Goal: Task Accomplishment & Management: Manage account settings

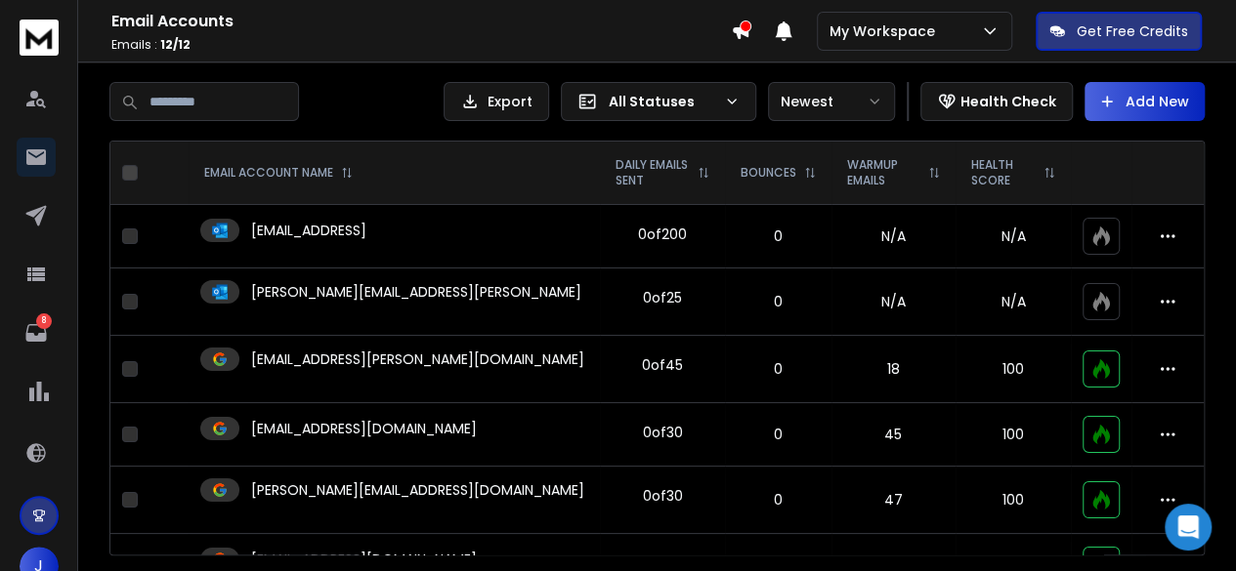
click at [55, 217] on div at bounding box center [39, 219] width 45 height 47
click at [45, 217] on icon at bounding box center [35, 215] width 23 height 23
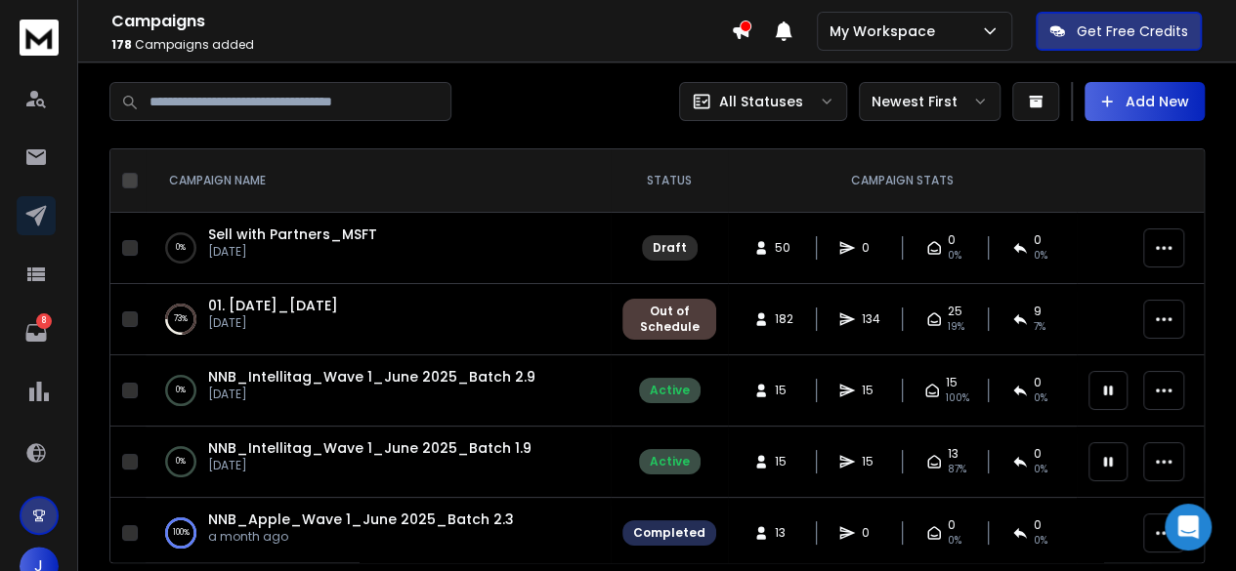
click at [338, 312] on span "01. [DATE]_[DATE]" at bounding box center [273, 306] width 130 height 20
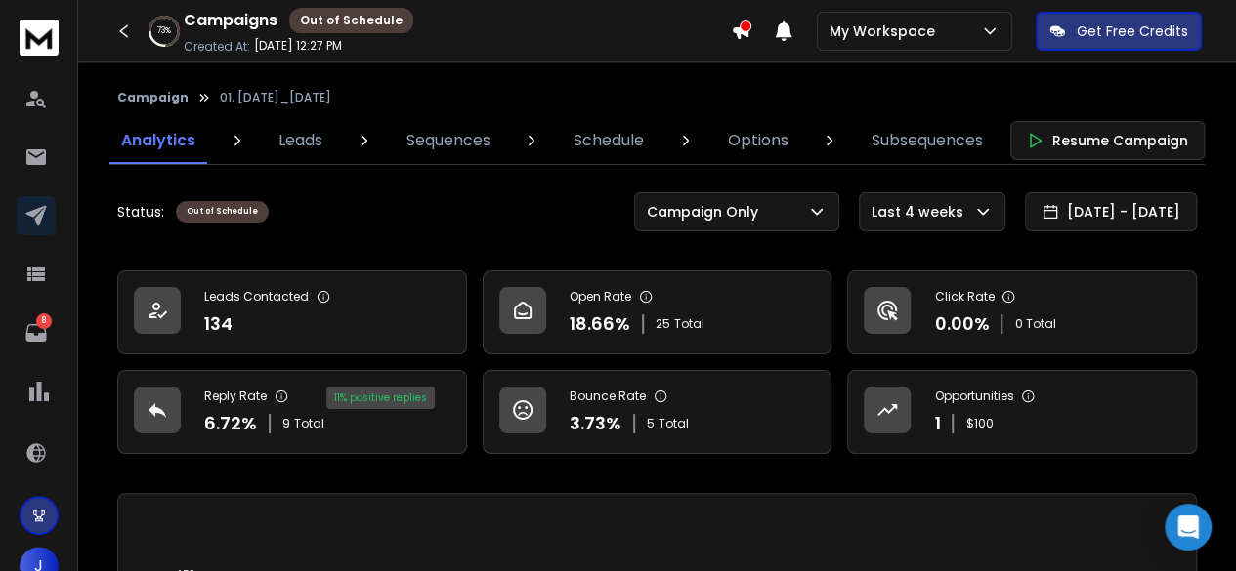
click at [150, 101] on button "Campaign" at bounding box center [152, 98] width 71 height 16
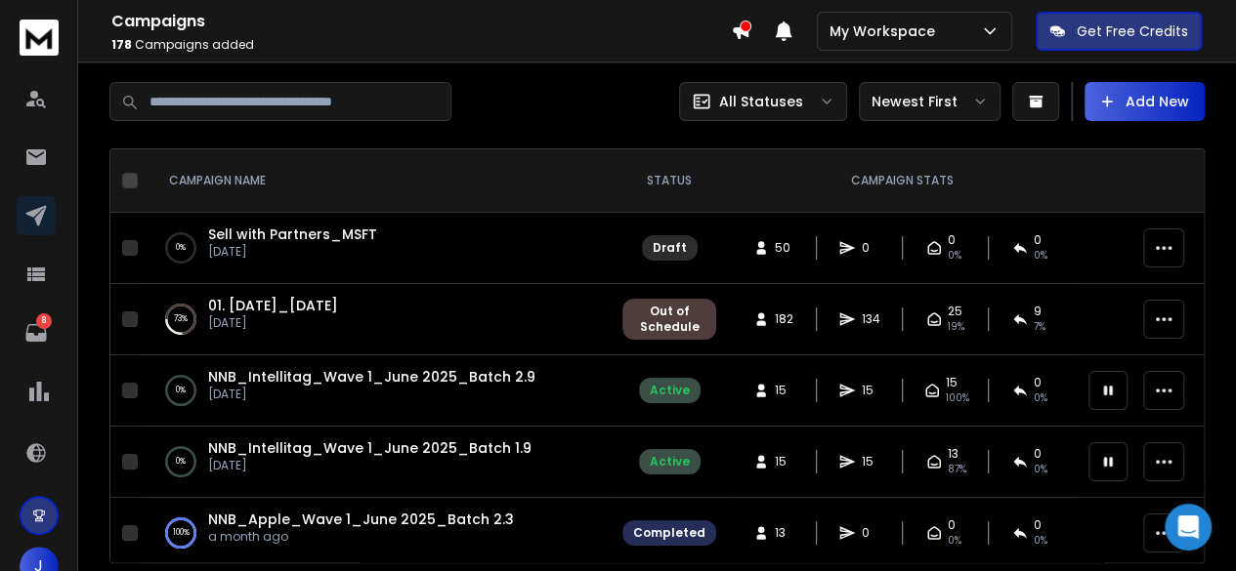
click at [338, 312] on span "01. [DATE]_[DATE]" at bounding box center [273, 306] width 130 height 20
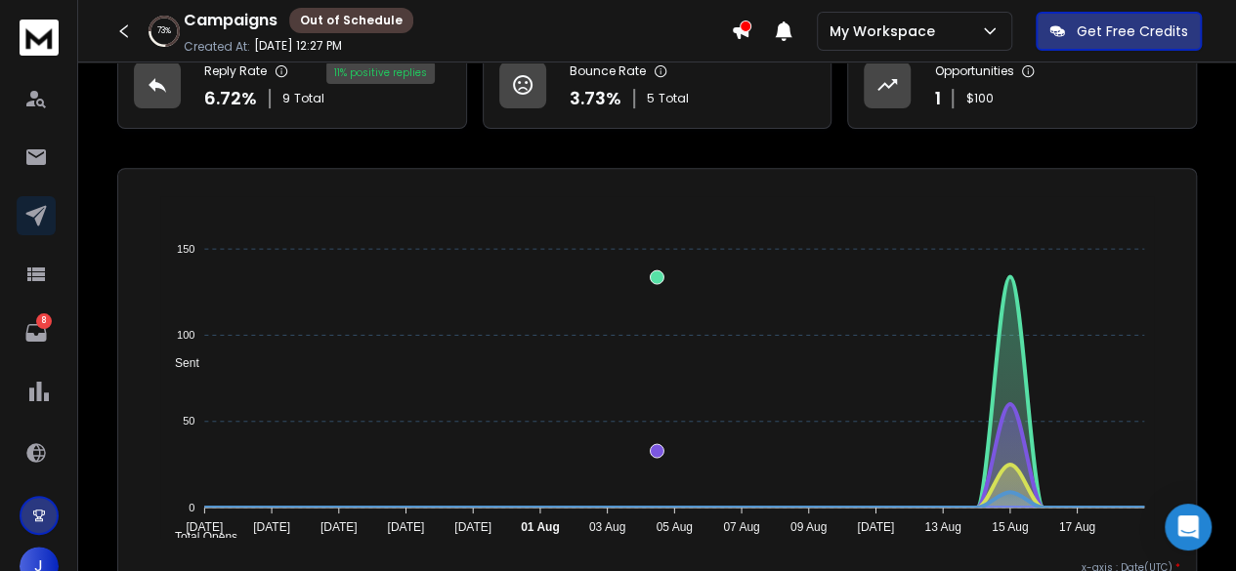
scroll to position [156, 0]
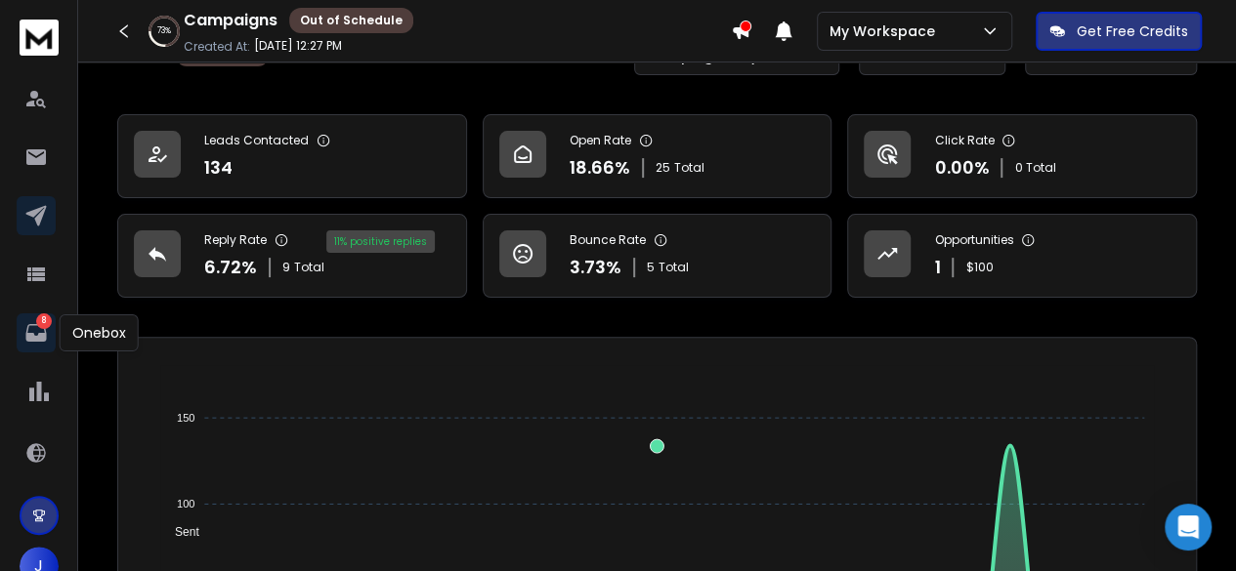
click at [36, 317] on p "8" at bounding box center [44, 322] width 16 height 16
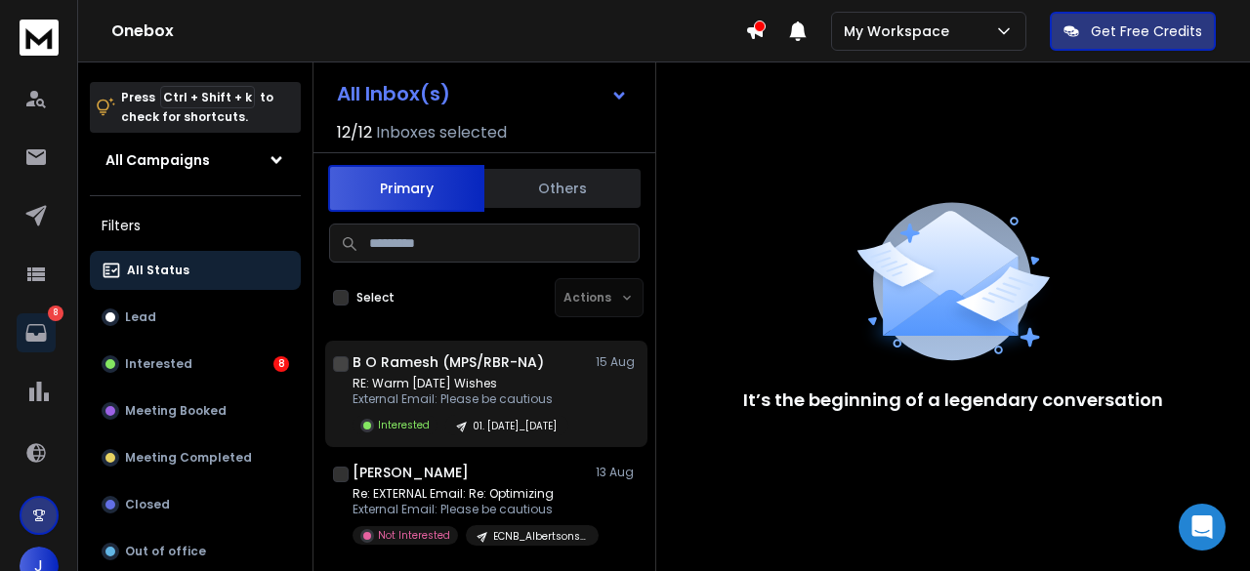
click at [482, 356] on h1 "B O Ramesh (MPS/RBR-NA)" at bounding box center [448, 363] width 191 height 20
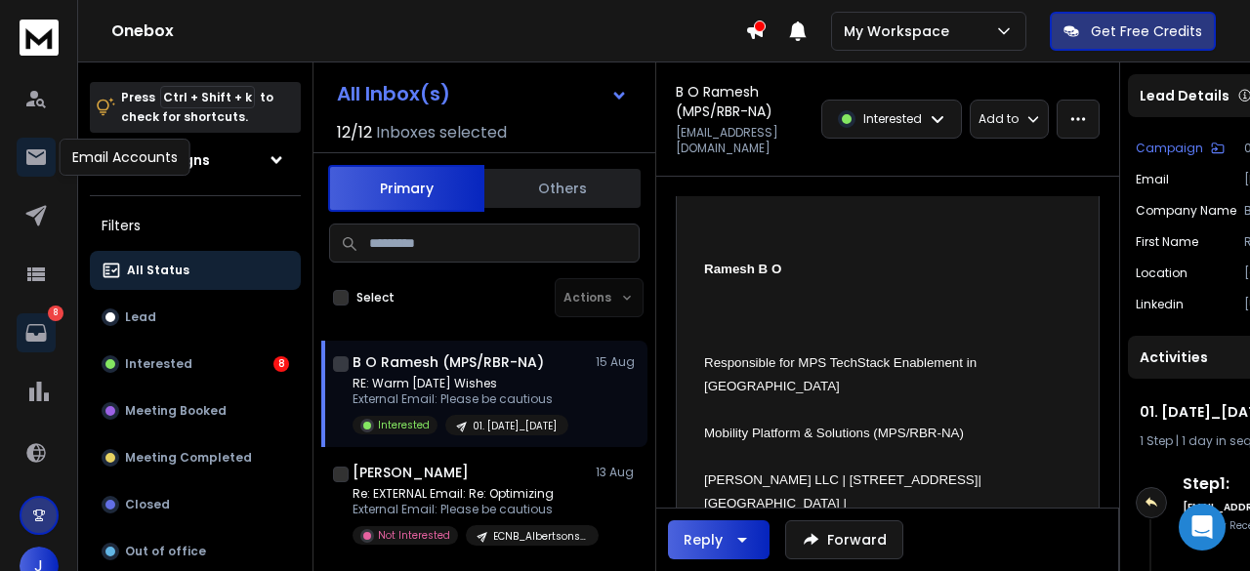
click at [29, 155] on icon at bounding box center [36, 157] width 20 height 16
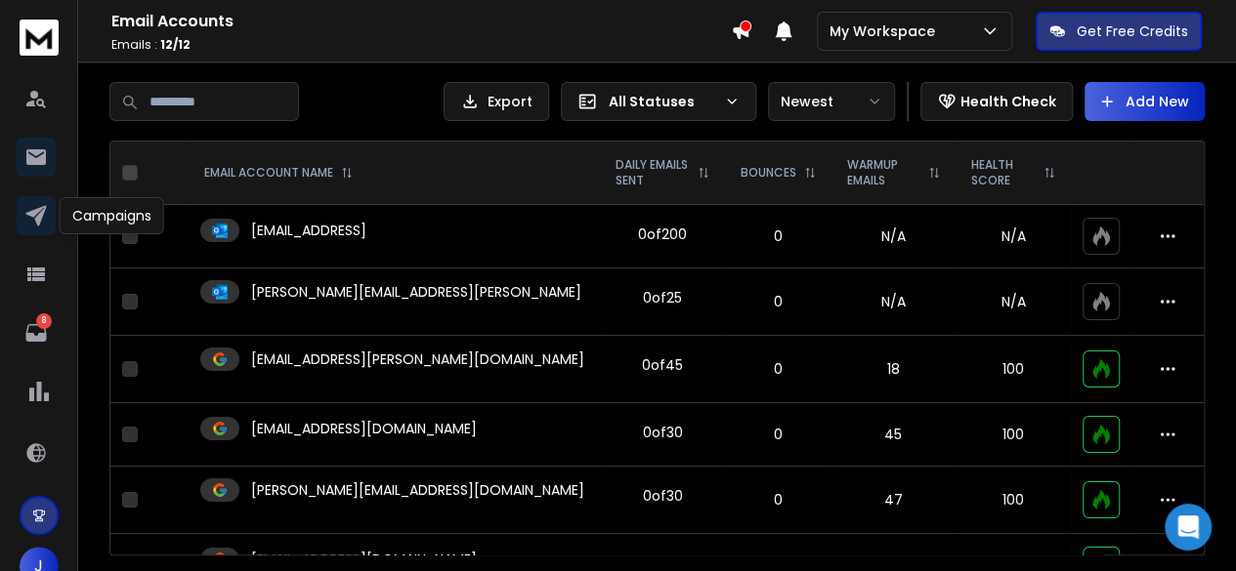
click at [29, 230] on link at bounding box center [36, 215] width 39 height 39
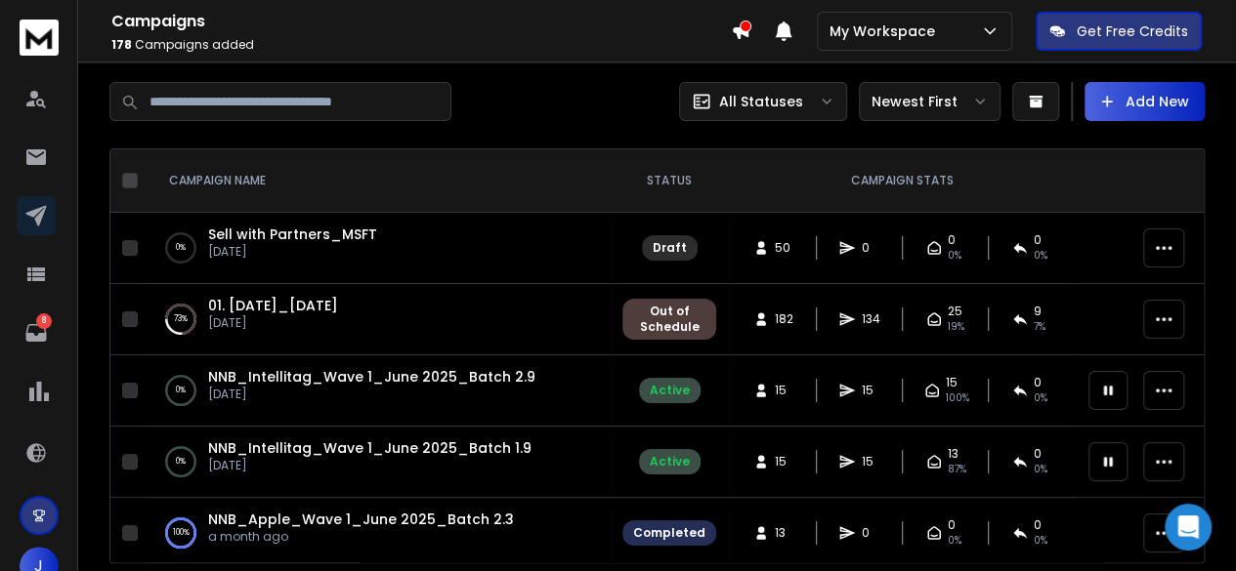
click at [277, 231] on span "Sell with Partners_MSFT" at bounding box center [292, 235] width 169 height 20
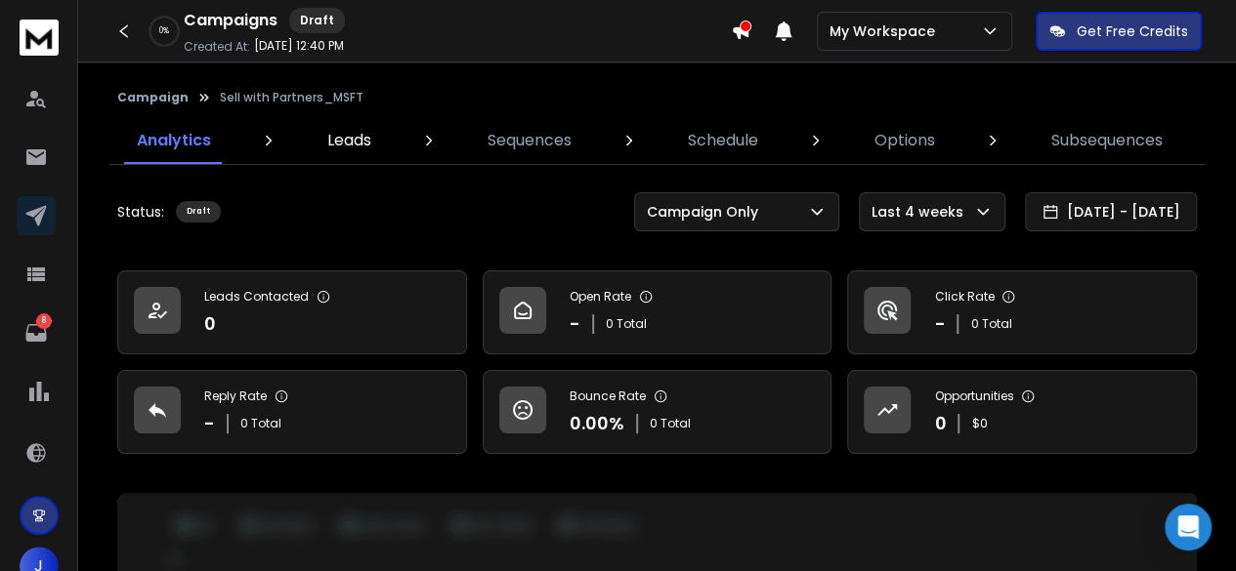
click at [350, 139] on p "Leads" at bounding box center [349, 140] width 44 height 23
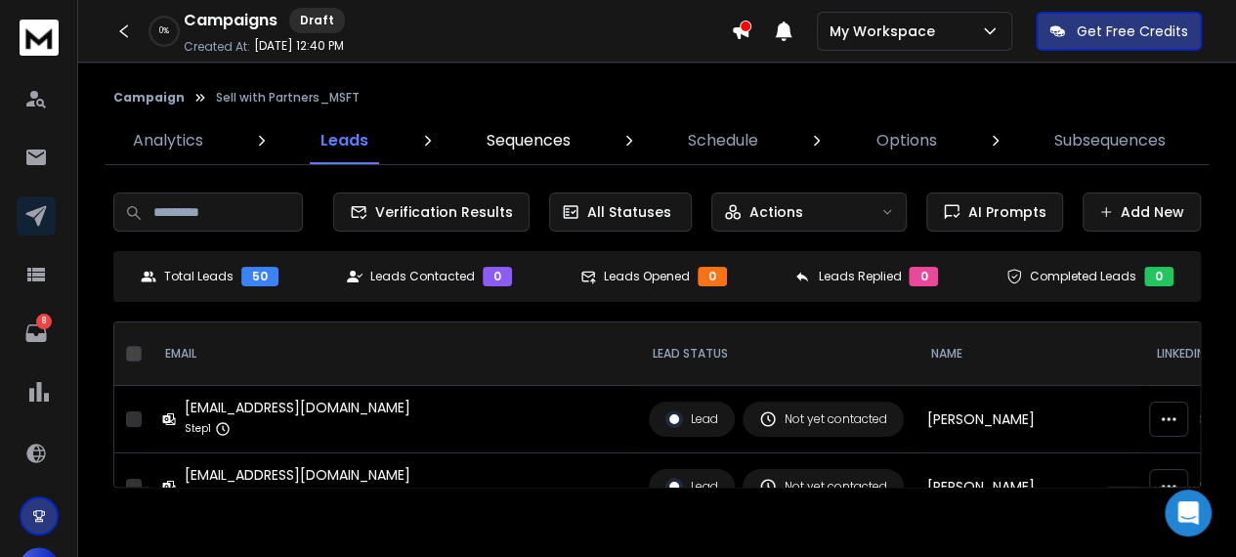
click at [559, 151] on p "Sequences" at bounding box center [528, 140] width 84 height 23
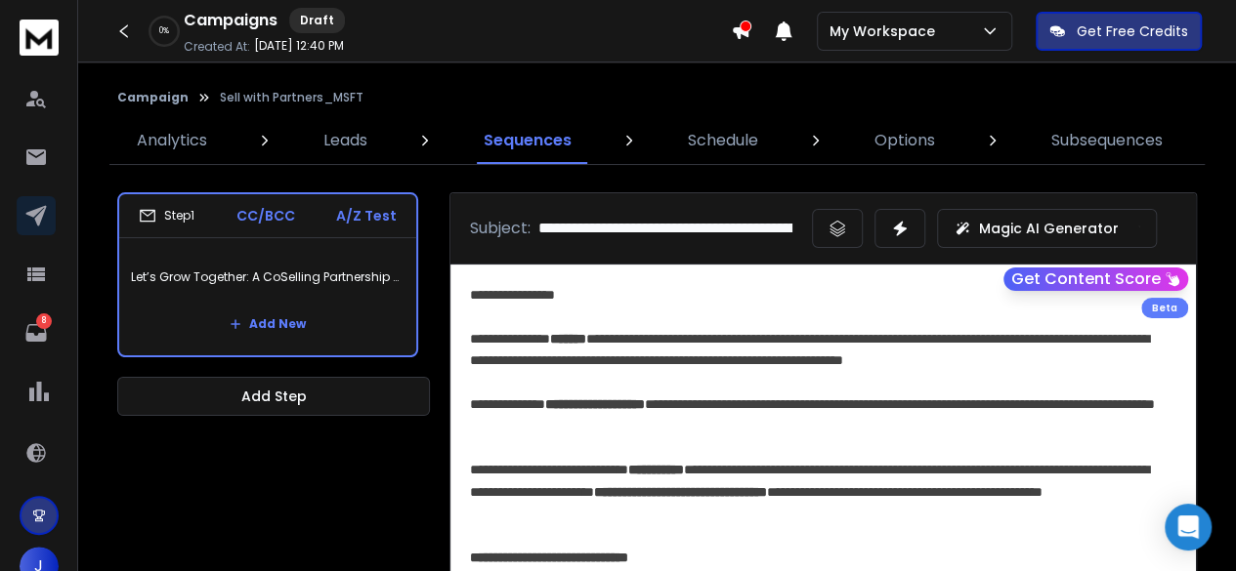
click at [568, 77] on div "**********" at bounding box center [656, 377] width 1157 height 629
click at [566, 77] on div "**********" at bounding box center [656, 377] width 1157 height 629
click at [704, 149] on p "Schedule" at bounding box center [722, 140] width 70 height 23
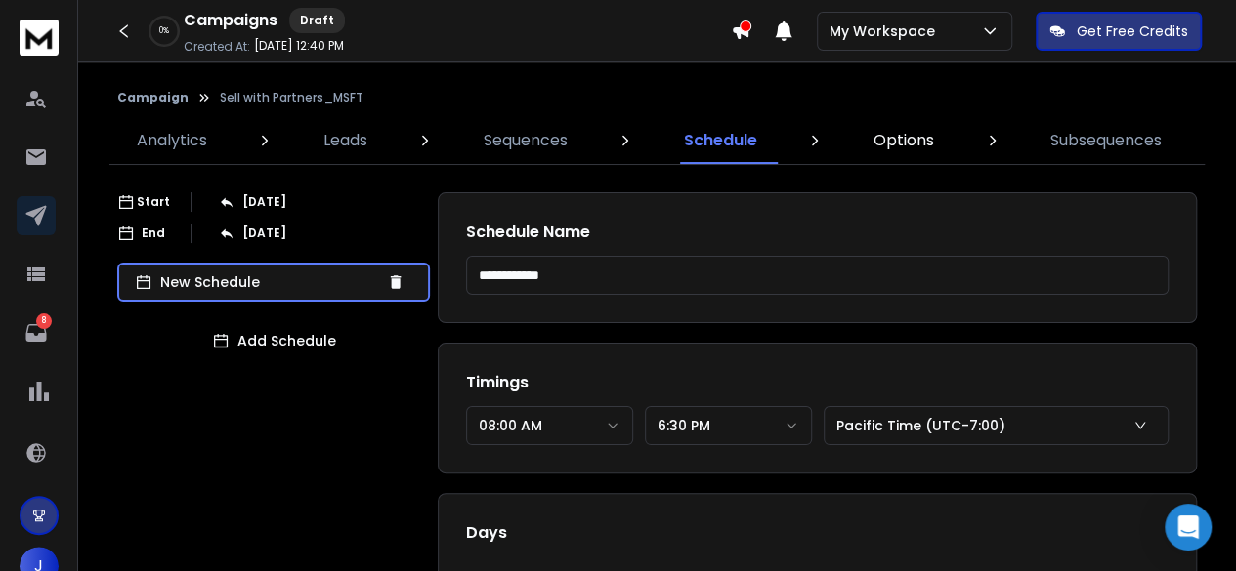
click at [918, 145] on p "Options" at bounding box center [903, 140] width 61 height 23
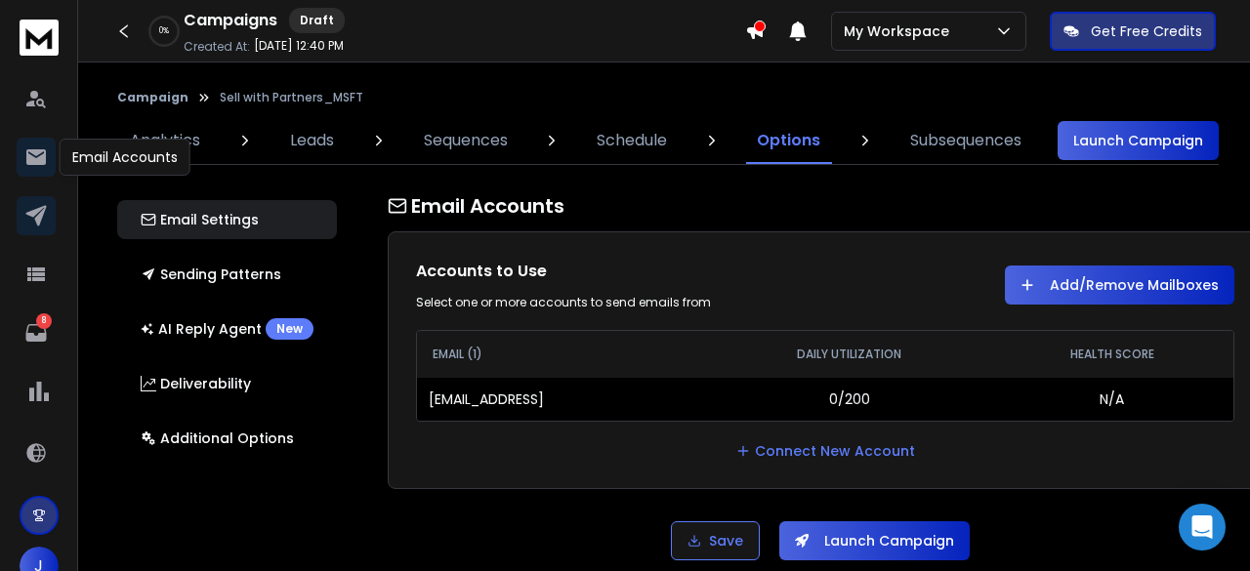
click at [45, 151] on icon at bounding box center [36, 157] width 20 height 16
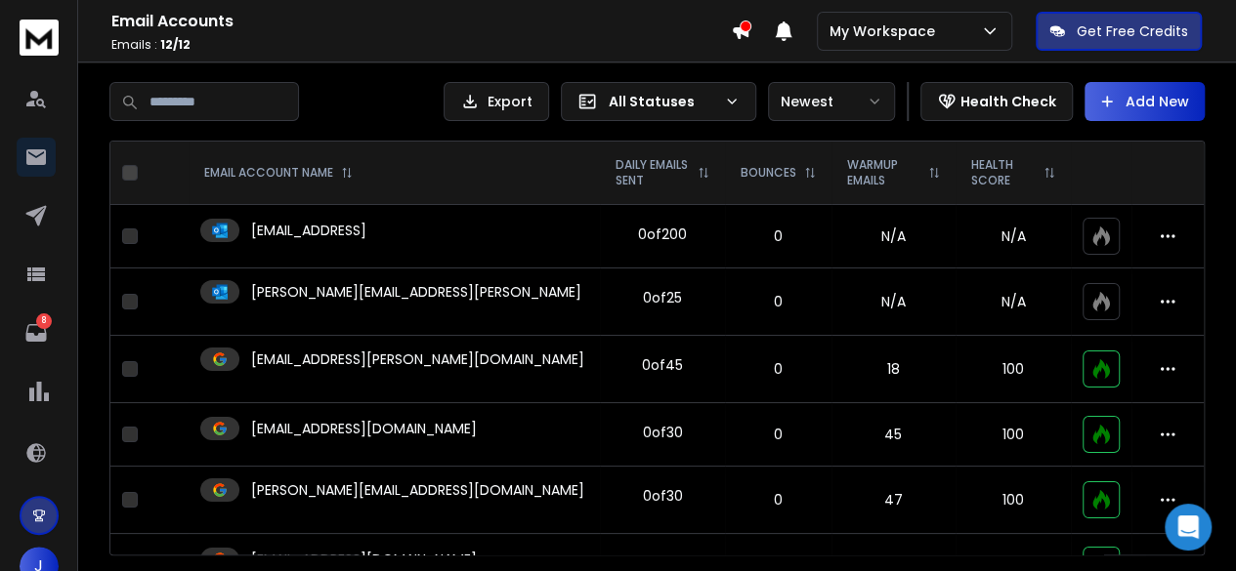
click at [366, 231] on p "[EMAIL_ADDRESS]" at bounding box center [308, 231] width 115 height 20
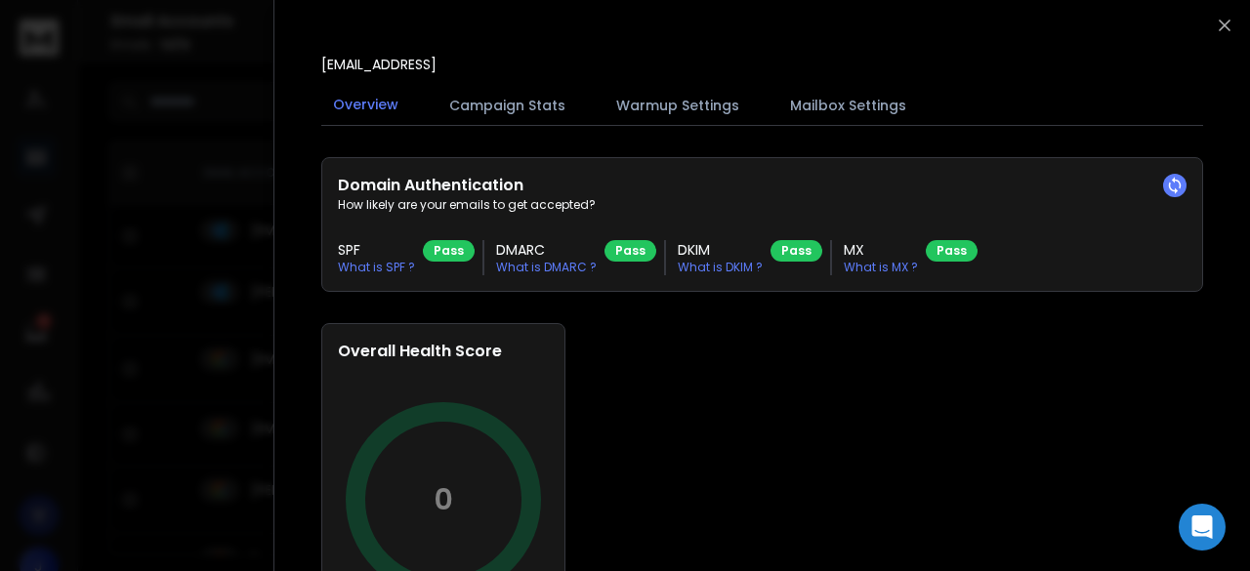
click at [844, 98] on button "Mailbox Settings" at bounding box center [848, 105] width 140 height 43
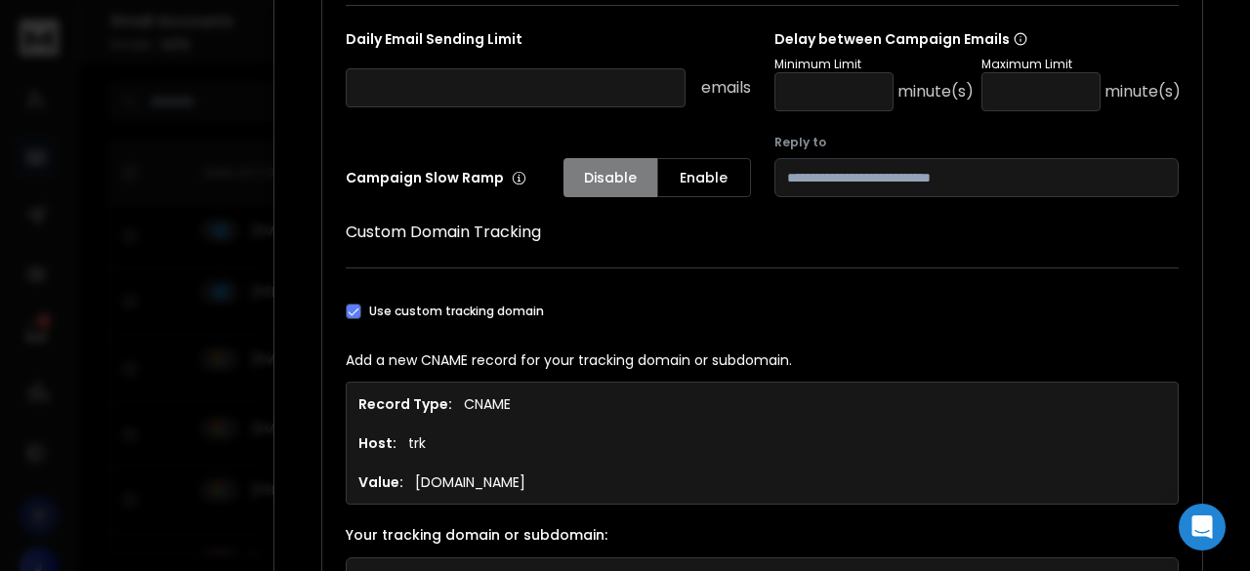
scroll to position [684, 0]
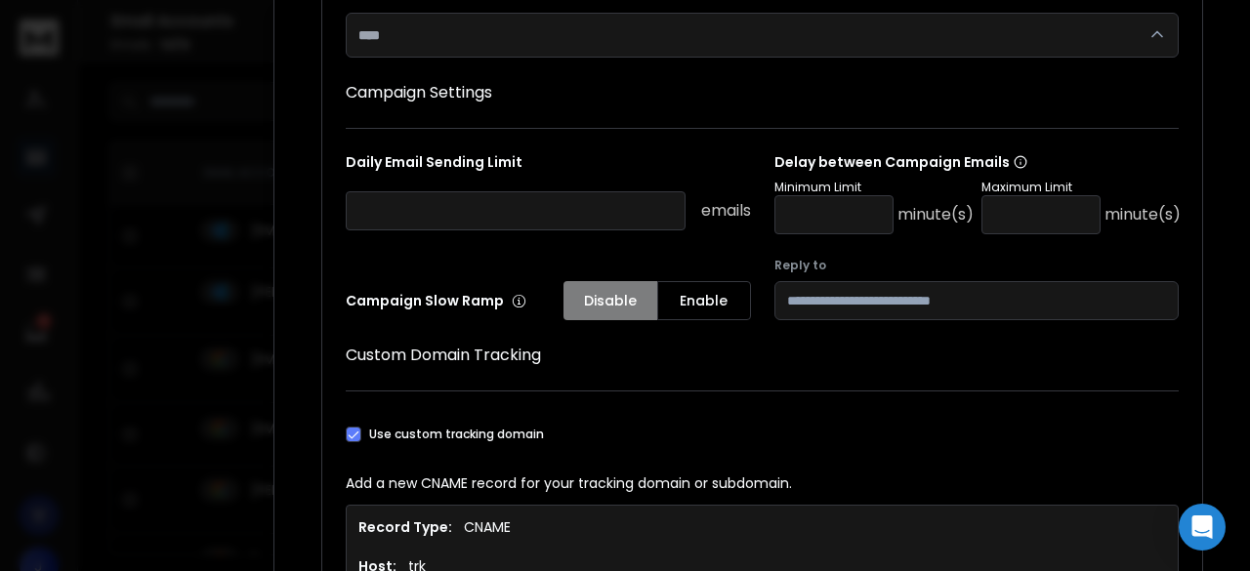
click at [499, 206] on input "***" at bounding box center [516, 210] width 340 height 39
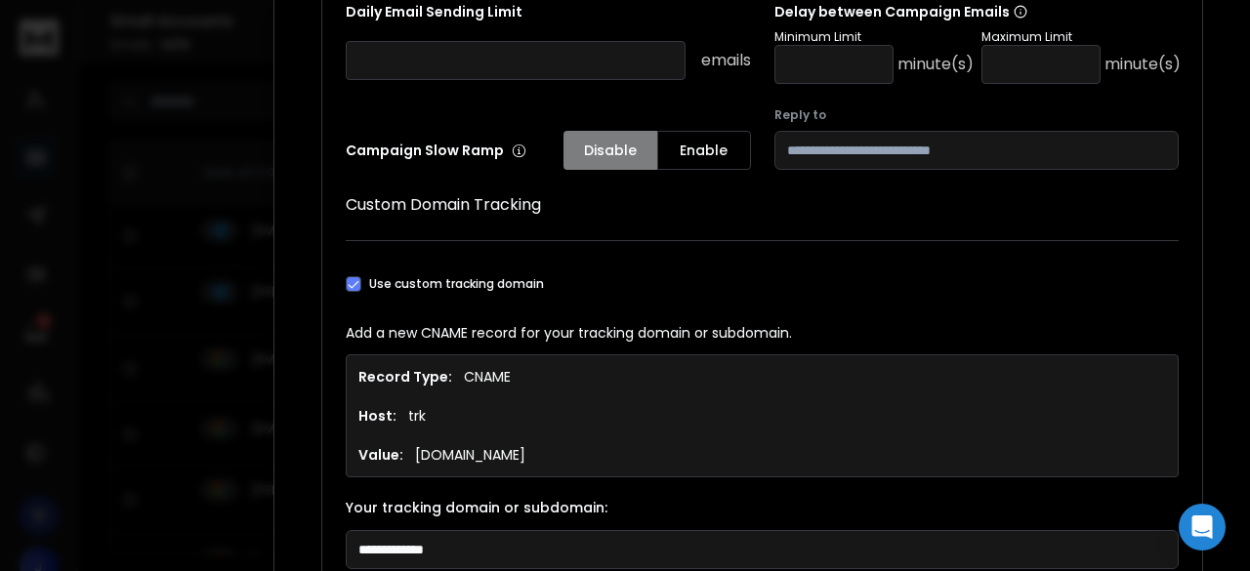
scroll to position [1022, 0]
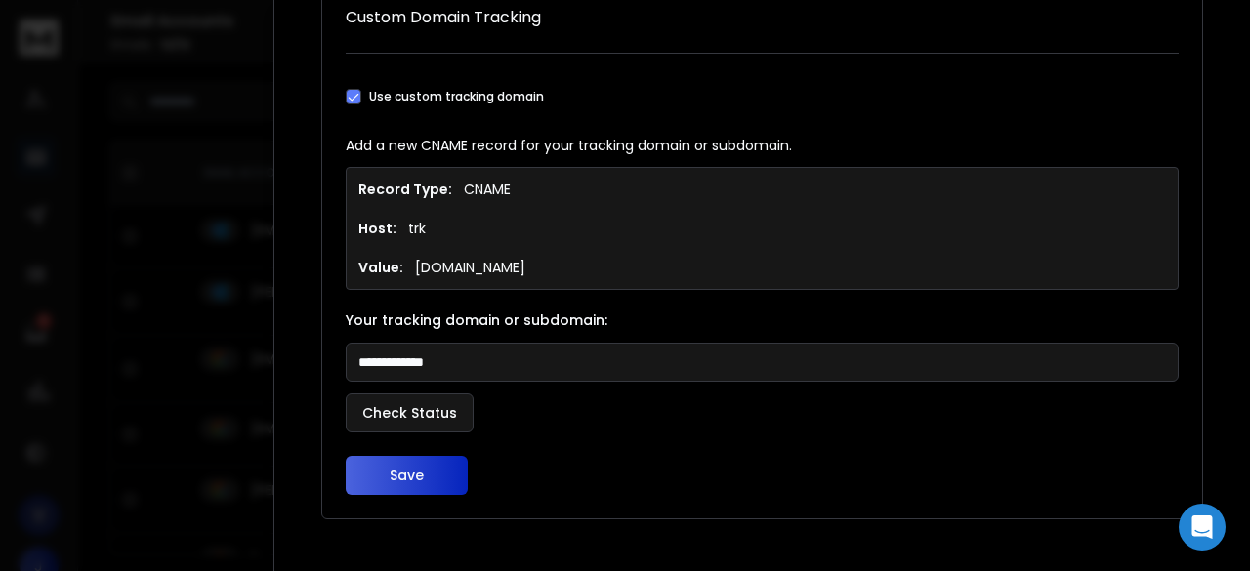
type input "**"
click at [402, 466] on button "Save" at bounding box center [407, 475] width 122 height 39
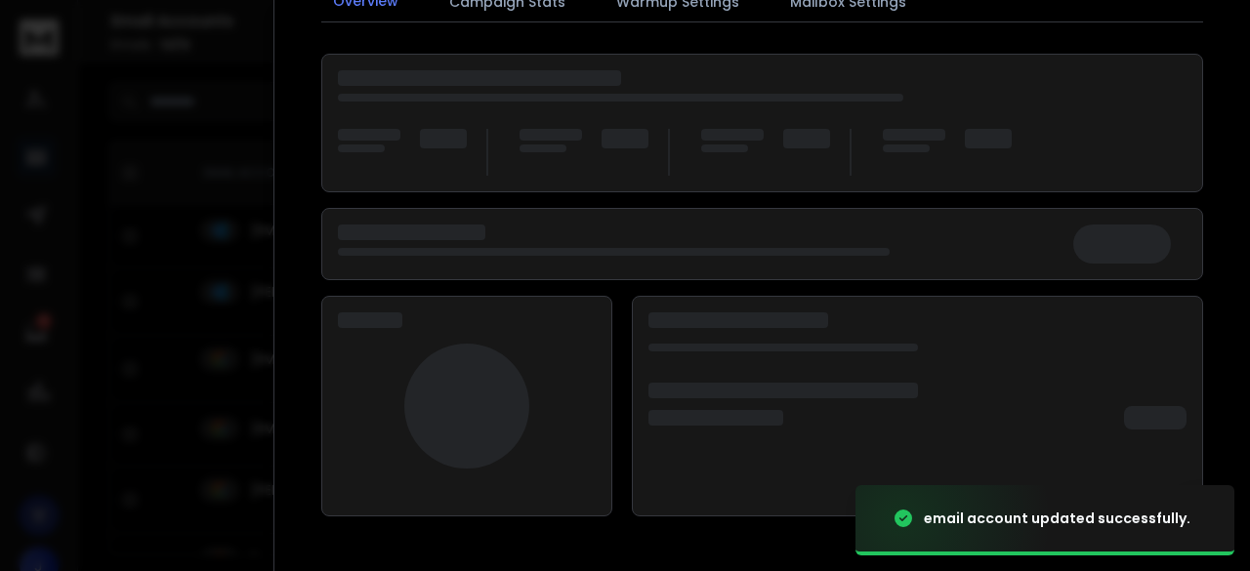
scroll to position [102, 0]
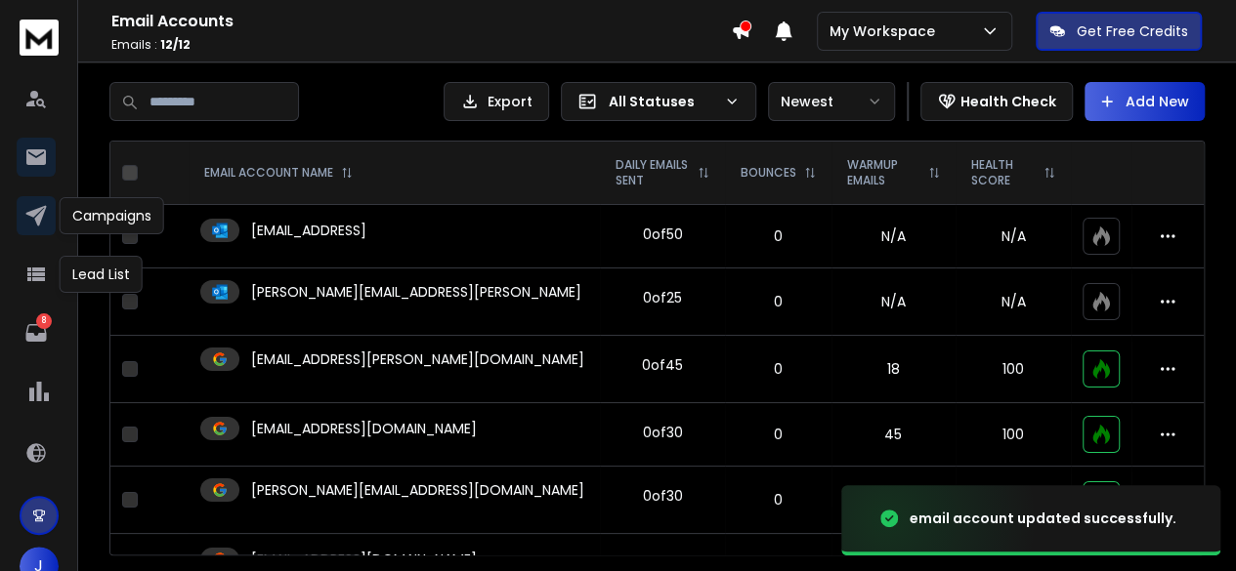
click at [37, 227] on icon at bounding box center [35, 215] width 23 height 23
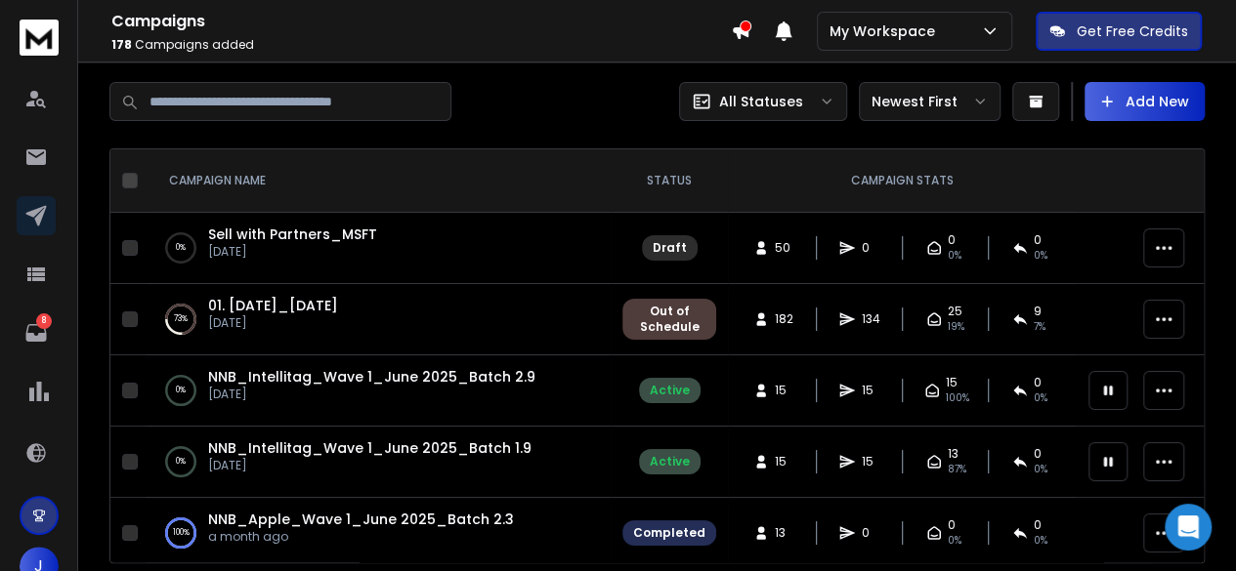
click at [318, 240] on span "Sell with Partners_MSFT" at bounding box center [292, 235] width 169 height 20
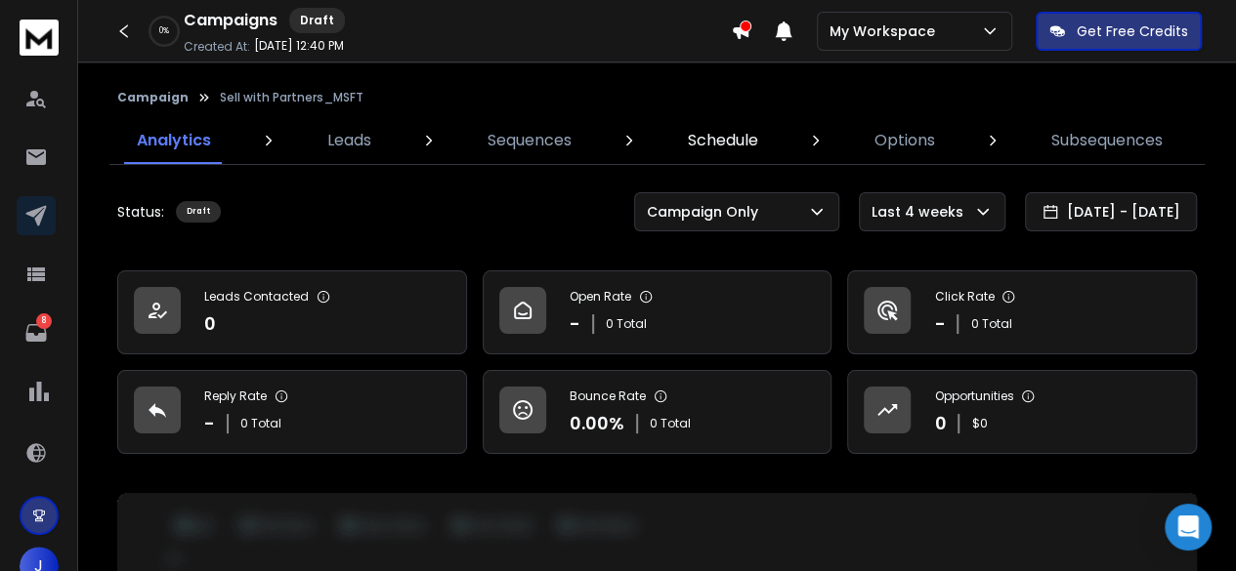
click at [712, 126] on link "Schedule" at bounding box center [722, 140] width 94 height 47
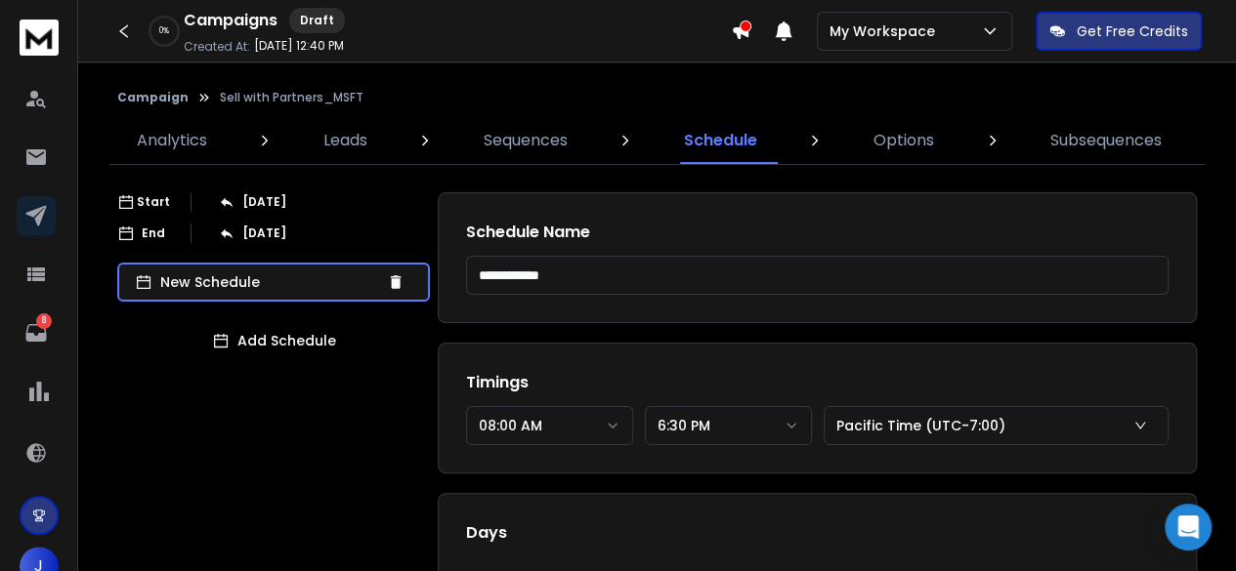
click at [953, 136] on div "Analytics Leads Sequences Schedule Options Subsequences" at bounding box center [648, 140] width 1079 height 47
click at [904, 144] on p "Options" at bounding box center [903, 140] width 61 height 23
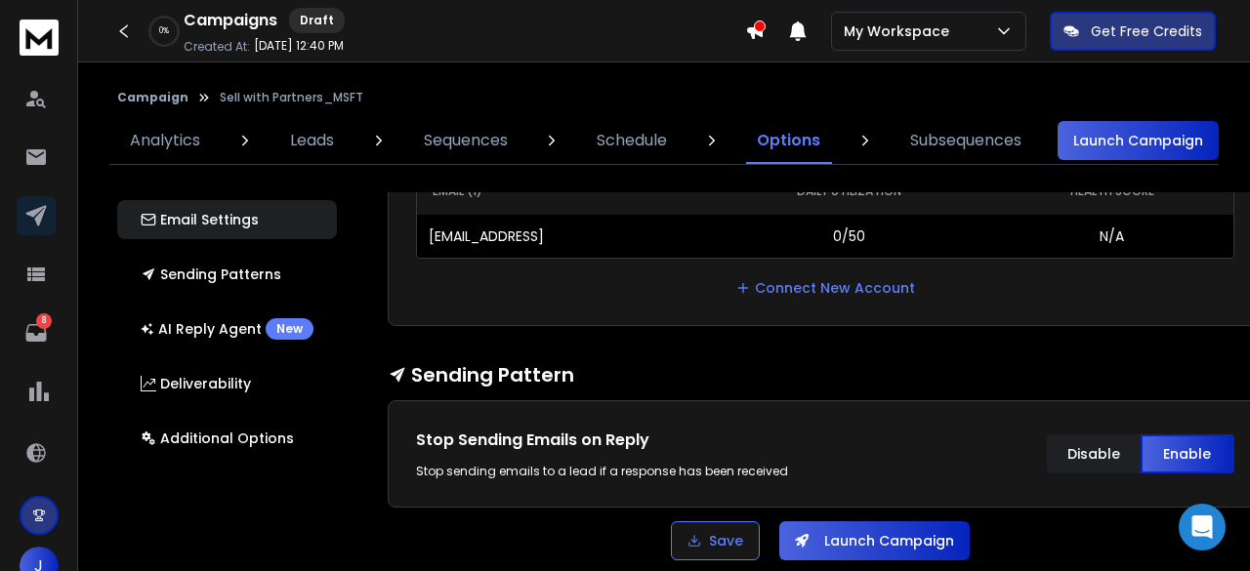
scroll to position [391, 0]
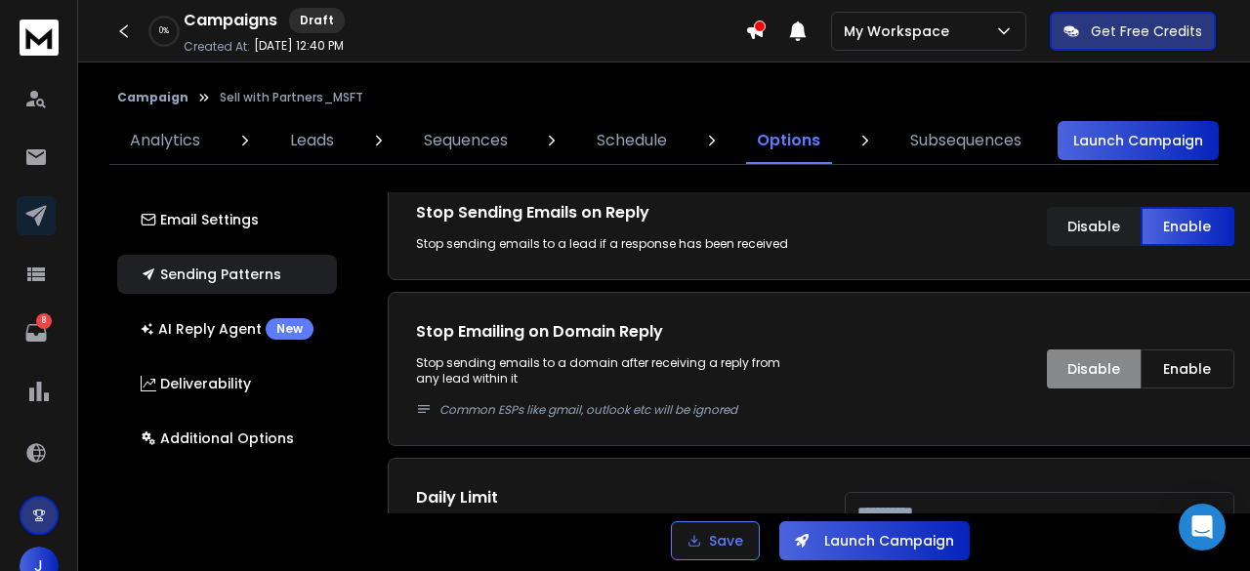
click at [774, 93] on div "Campaign Sell with Partners_MSFT" at bounding box center [664, 97] width 1110 height 31
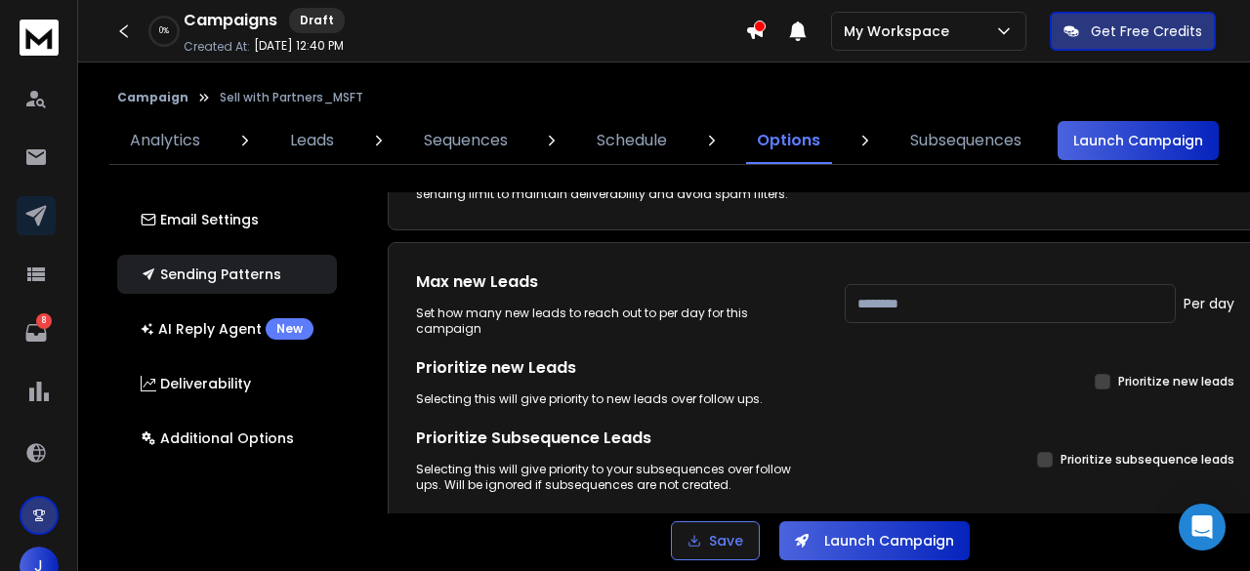
scroll to position [879, 0]
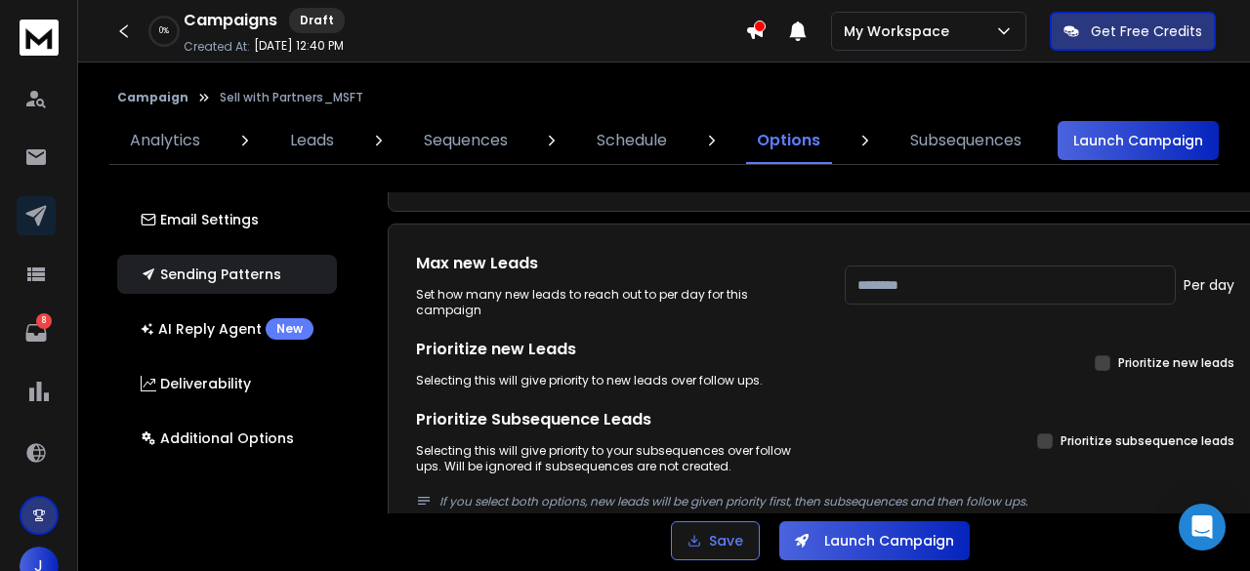
click at [889, 294] on input "***" at bounding box center [1010, 285] width 331 height 39
type input "*"
type input "**"
click at [716, 536] on button "Save" at bounding box center [715, 541] width 89 height 39
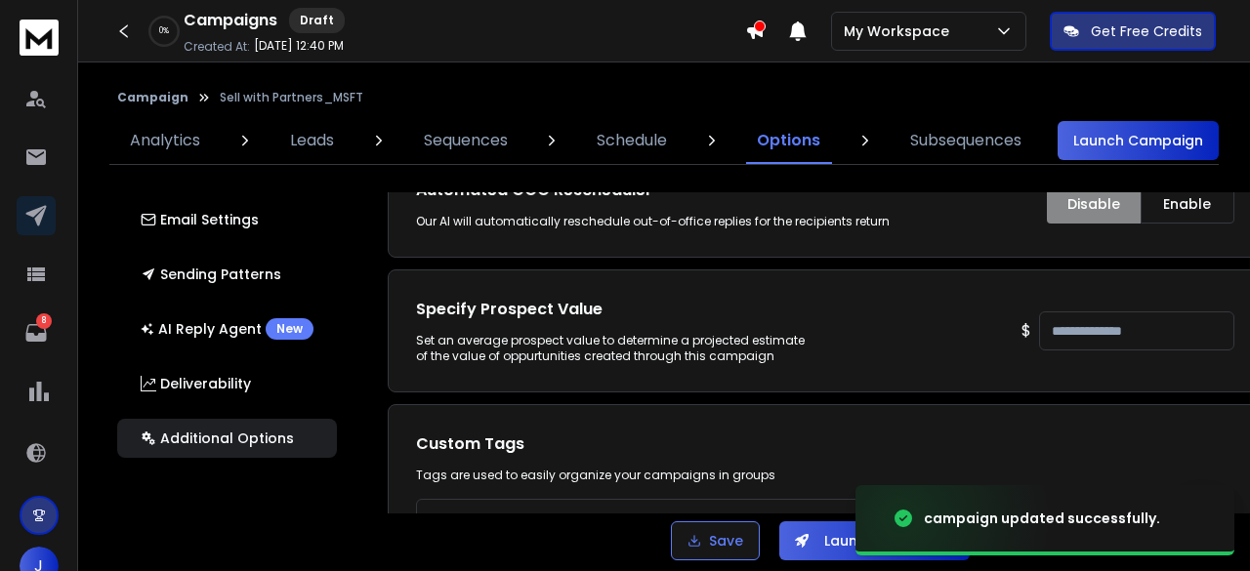
scroll to position [3739, 0]
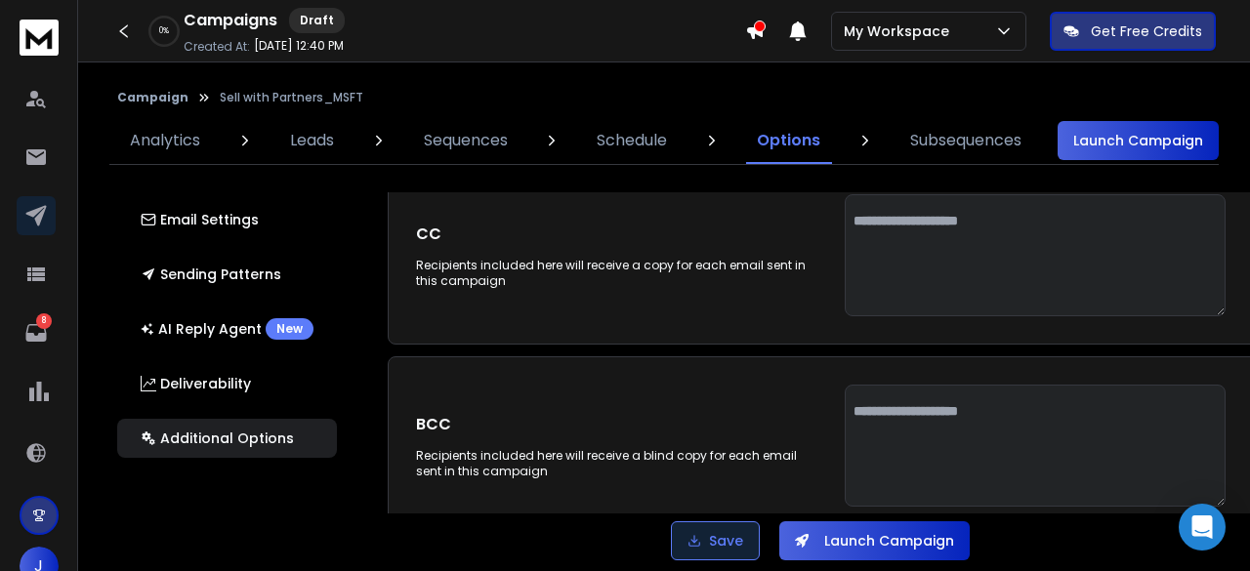
click at [713, 554] on button "Save" at bounding box center [715, 541] width 89 height 39
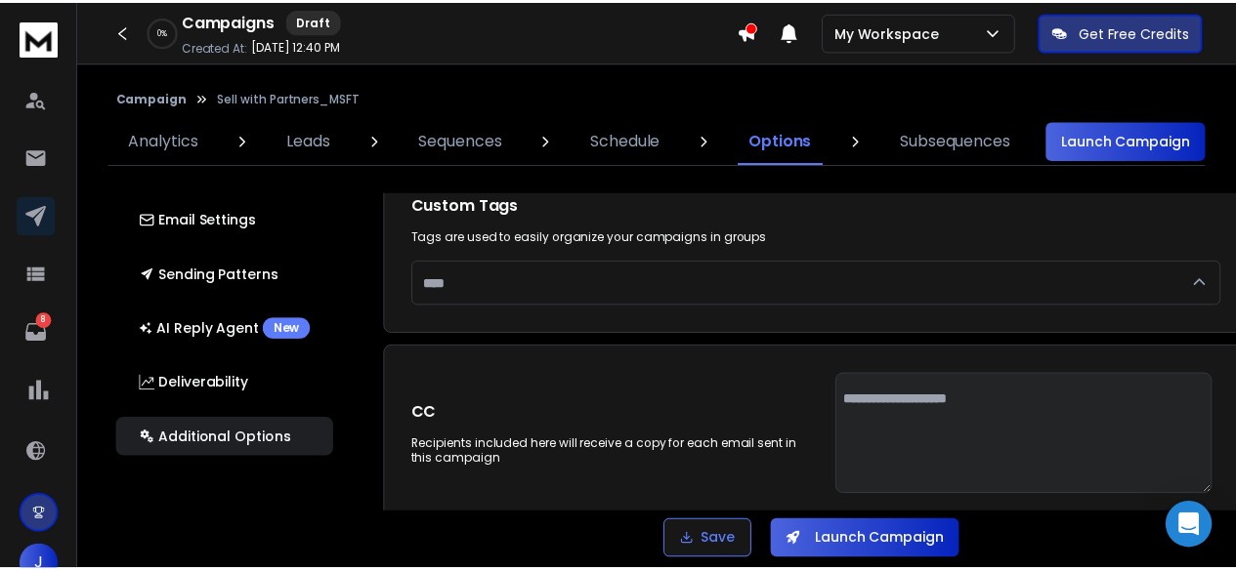
scroll to position [3544, 0]
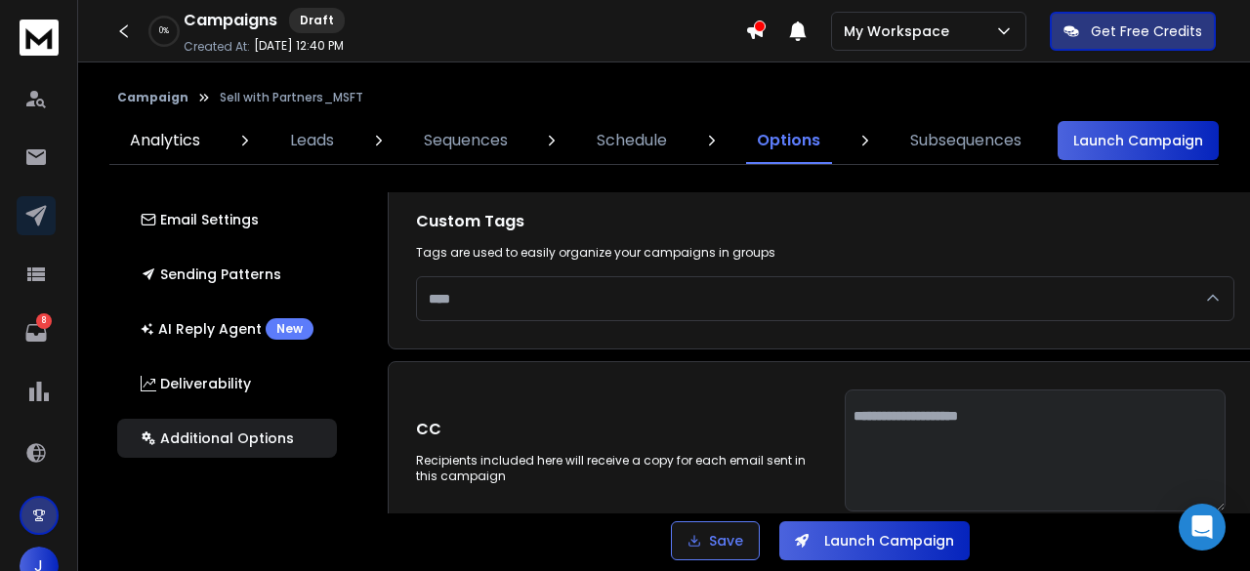
click at [176, 147] on p "Analytics" at bounding box center [165, 140] width 70 height 23
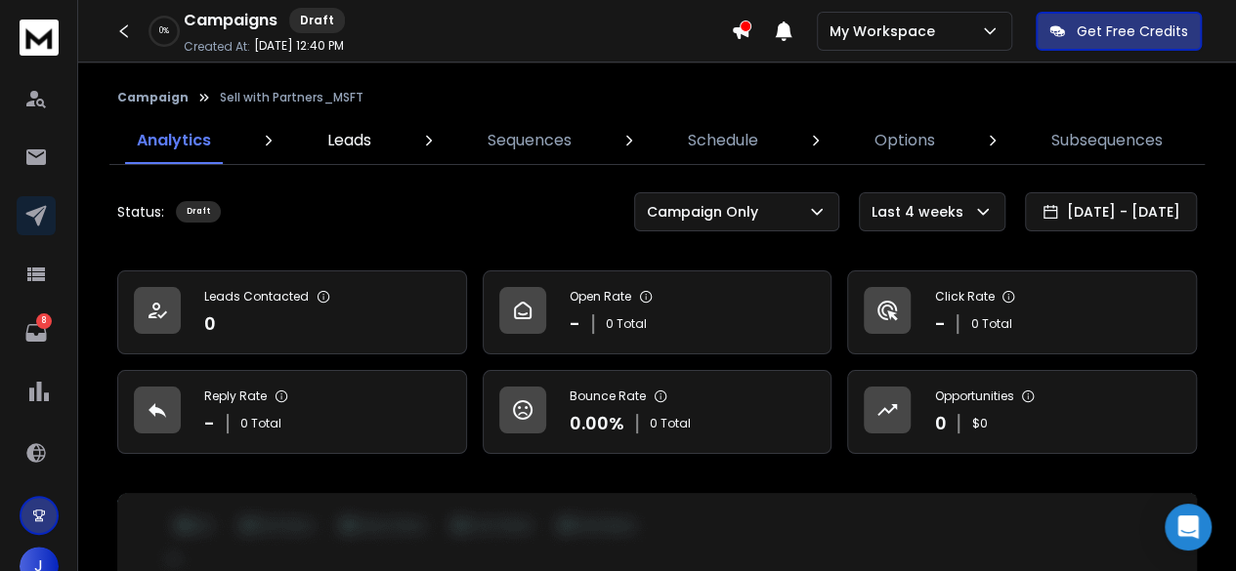
click at [331, 123] on link "Leads" at bounding box center [348, 140] width 67 height 47
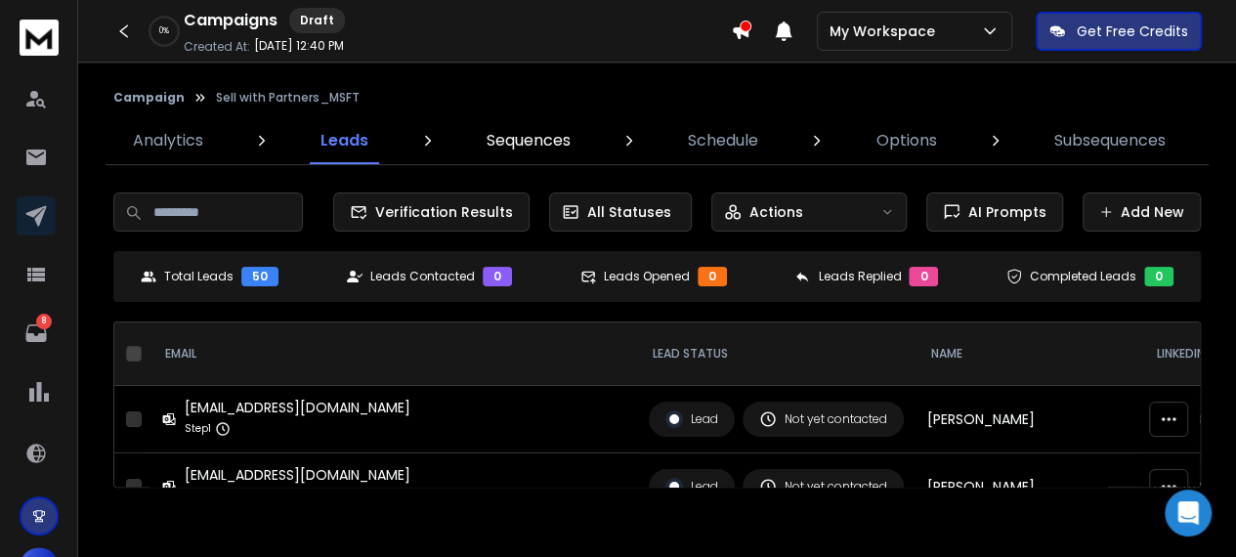
click at [530, 129] on p "Sequences" at bounding box center [528, 140] width 84 height 23
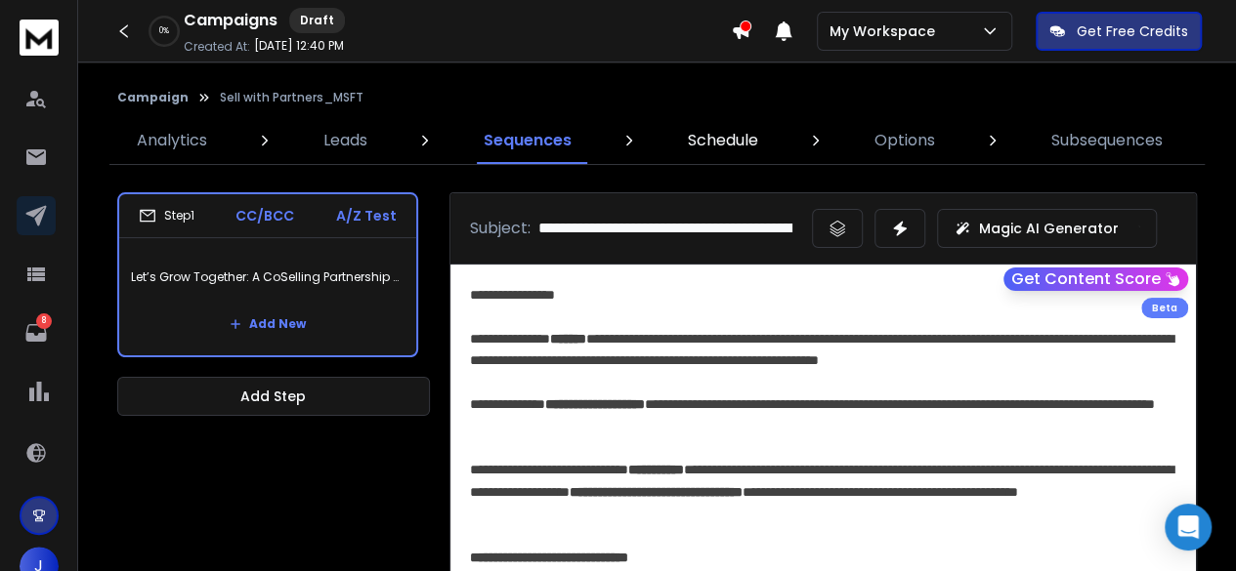
click at [725, 140] on p "Schedule" at bounding box center [722, 140] width 70 height 23
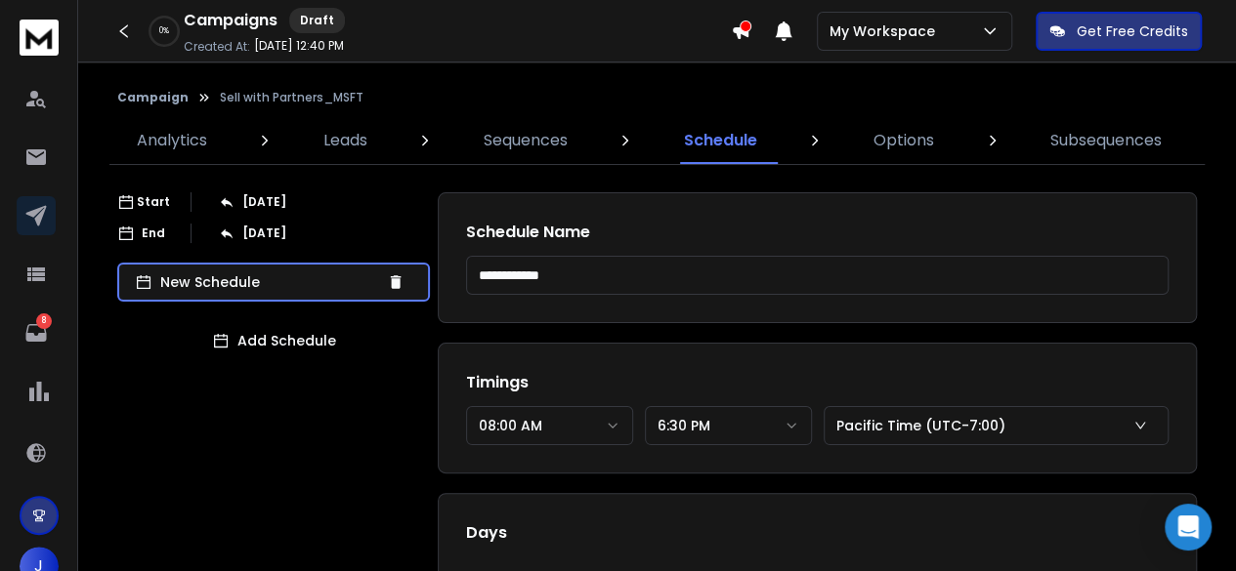
scroll to position [159, 0]
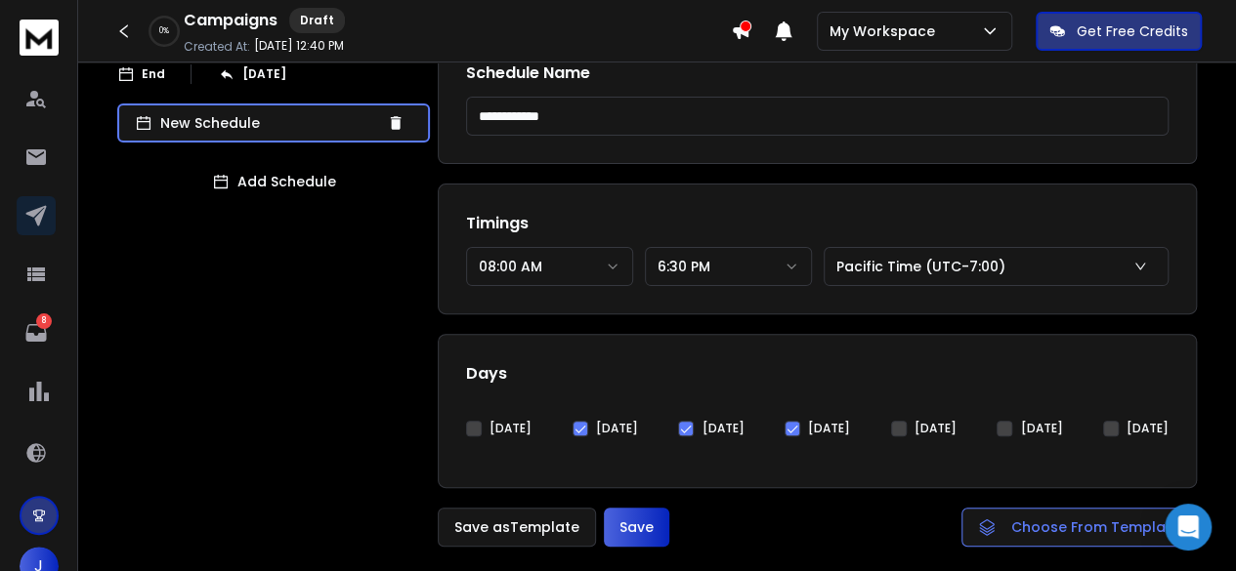
click at [346, 480] on div "**********" at bounding box center [656, 290] width 1079 height 514
click at [278, 349] on div "**********" at bounding box center [656, 290] width 1079 height 514
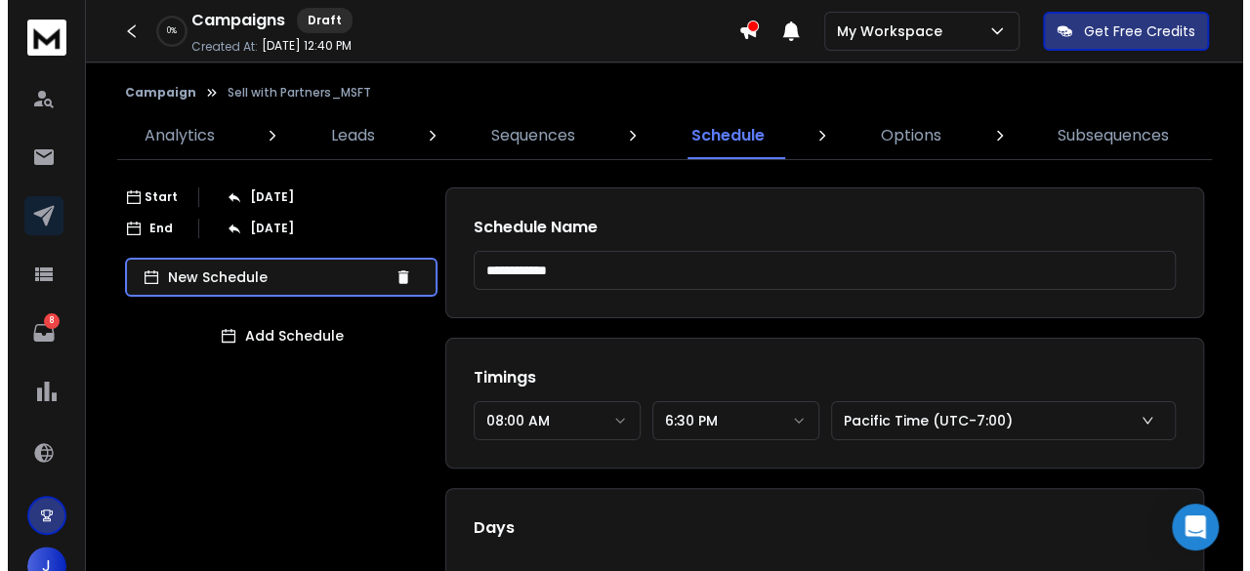
scroll to position [0, 0]
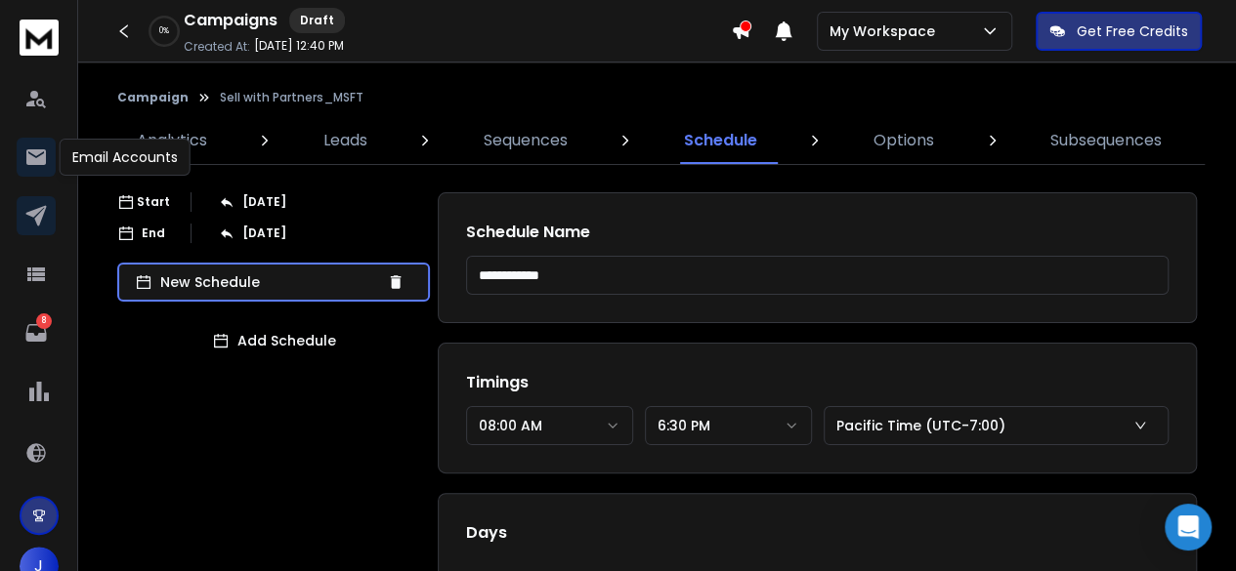
click at [46, 153] on icon at bounding box center [35, 157] width 23 height 23
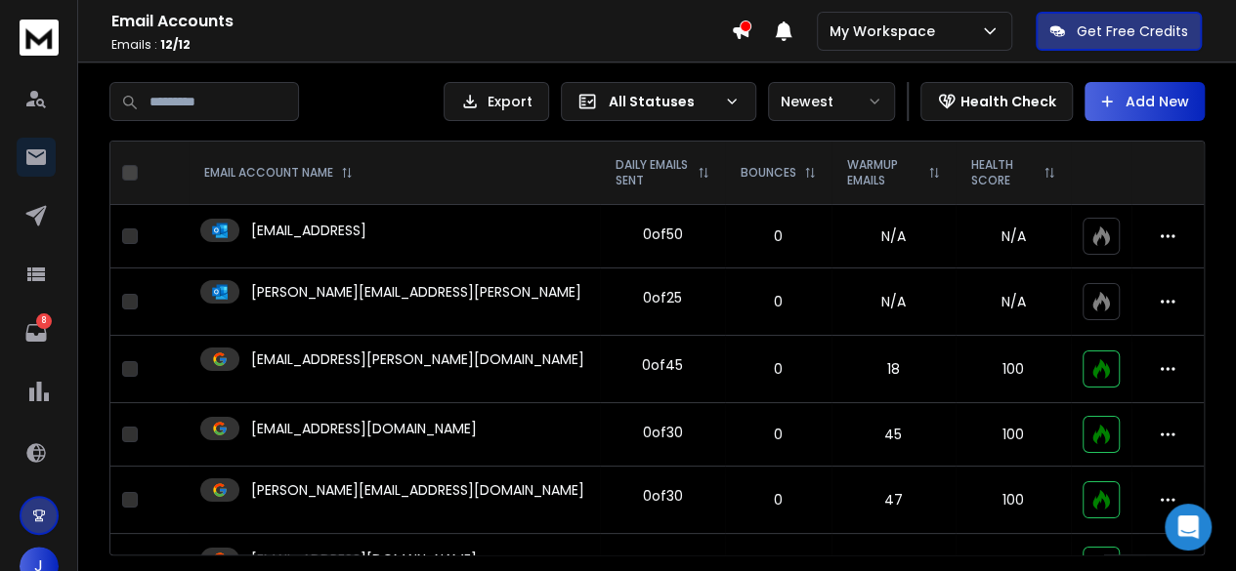
click at [305, 231] on p "[EMAIL_ADDRESS]" at bounding box center [308, 231] width 115 height 20
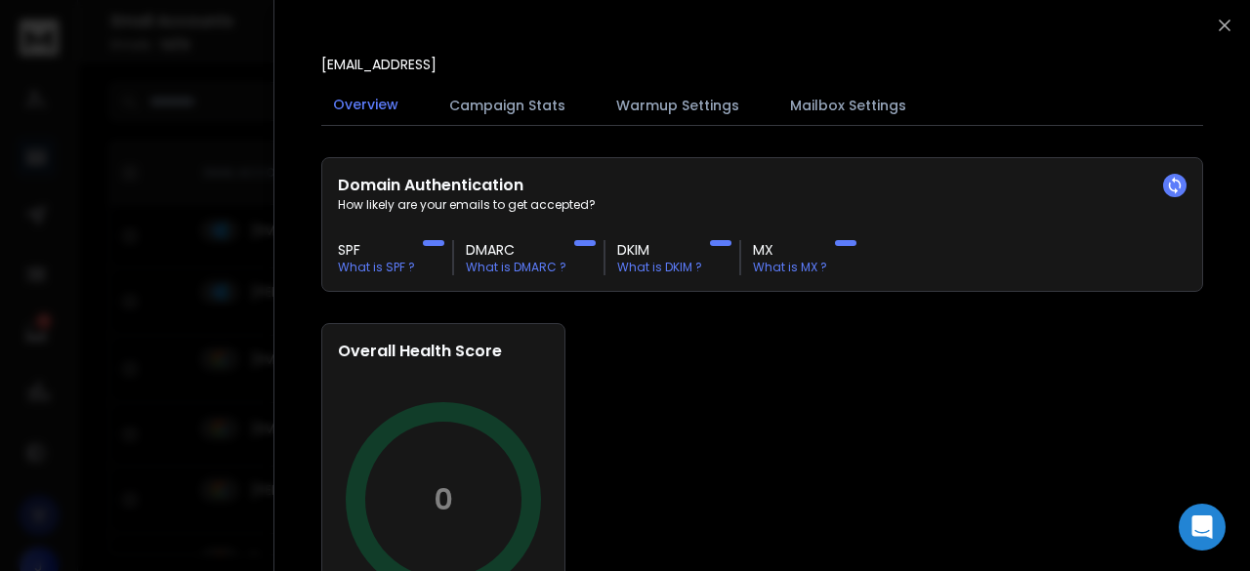
click at [700, 94] on button "Warmup Settings" at bounding box center [678, 105] width 147 height 43
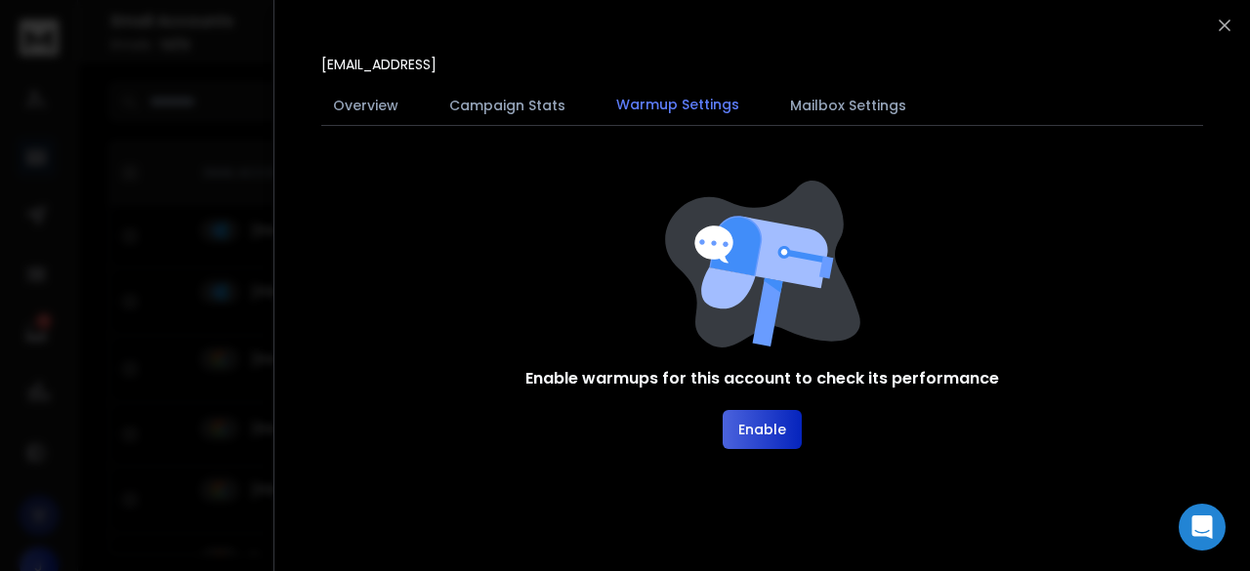
click at [828, 103] on button "Mailbox Settings" at bounding box center [848, 105] width 140 height 43
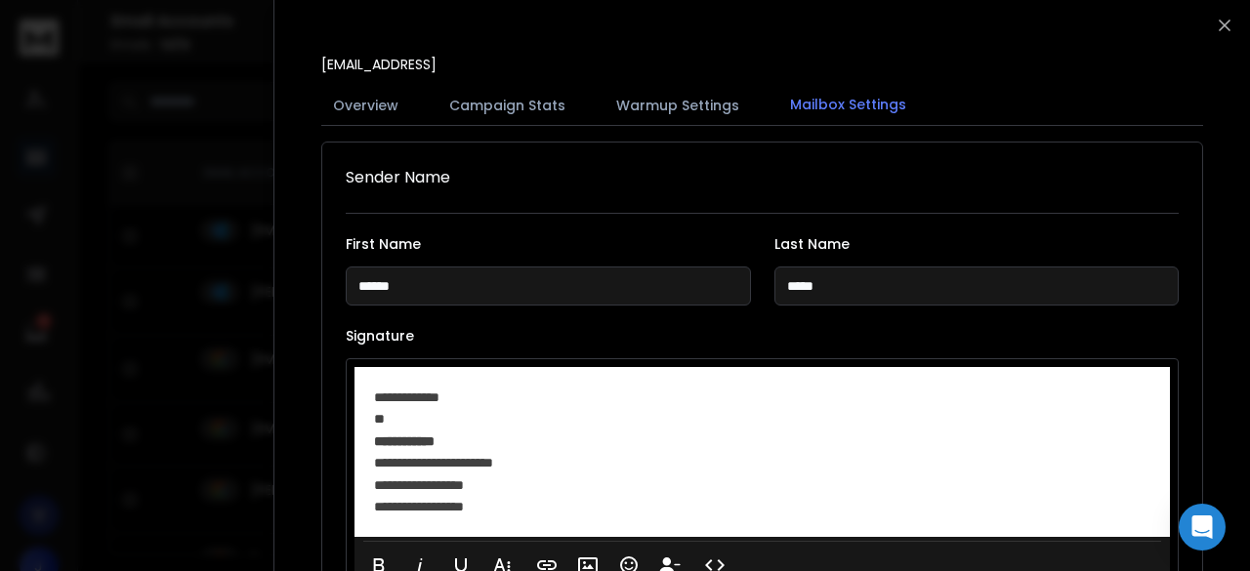
click at [688, 92] on button "Warmup Settings" at bounding box center [678, 105] width 147 height 43
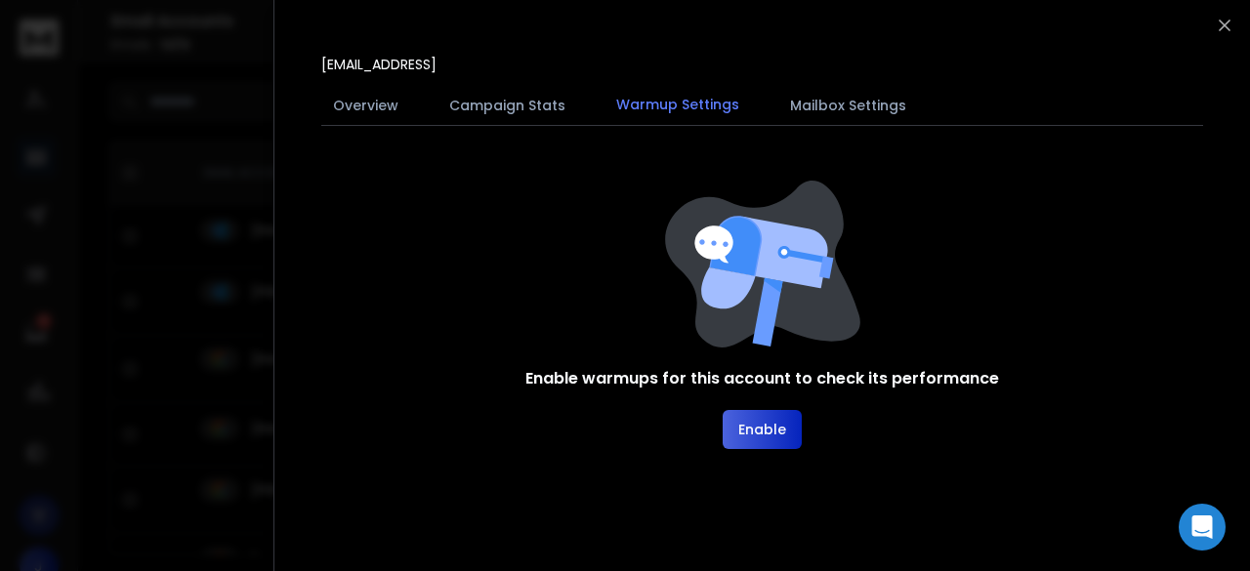
click at [762, 429] on button "Enable" at bounding box center [762, 429] width 79 height 39
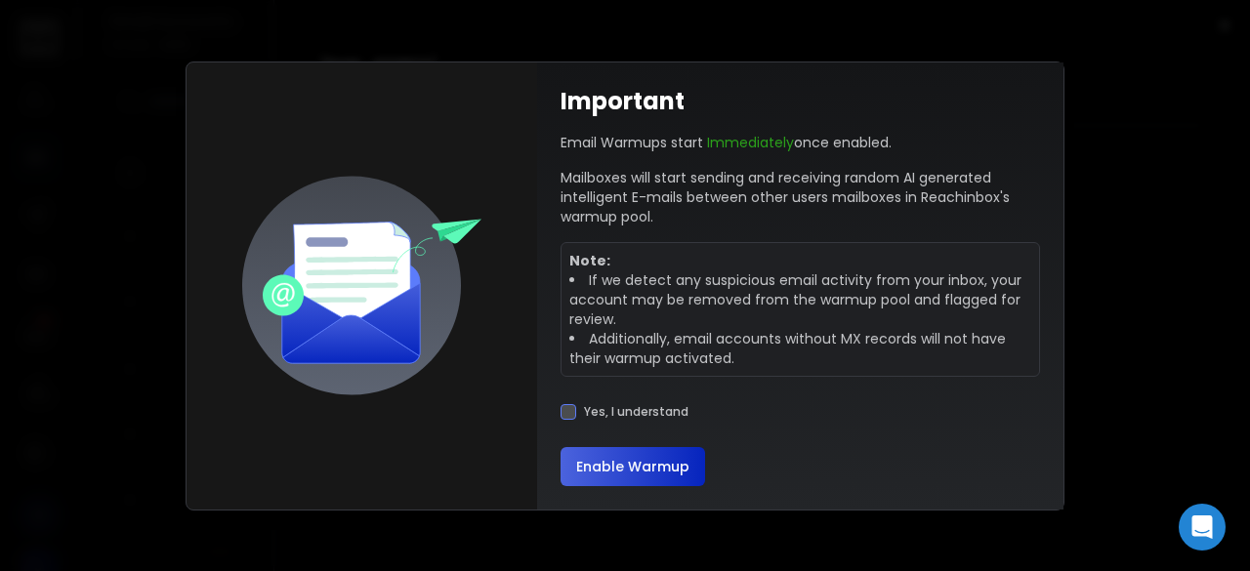
click at [572, 410] on button "Yes, I understand" at bounding box center [569, 412] width 16 height 16
click at [615, 476] on button "Enable Warmup" at bounding box center [633, 466] width 145 height 39
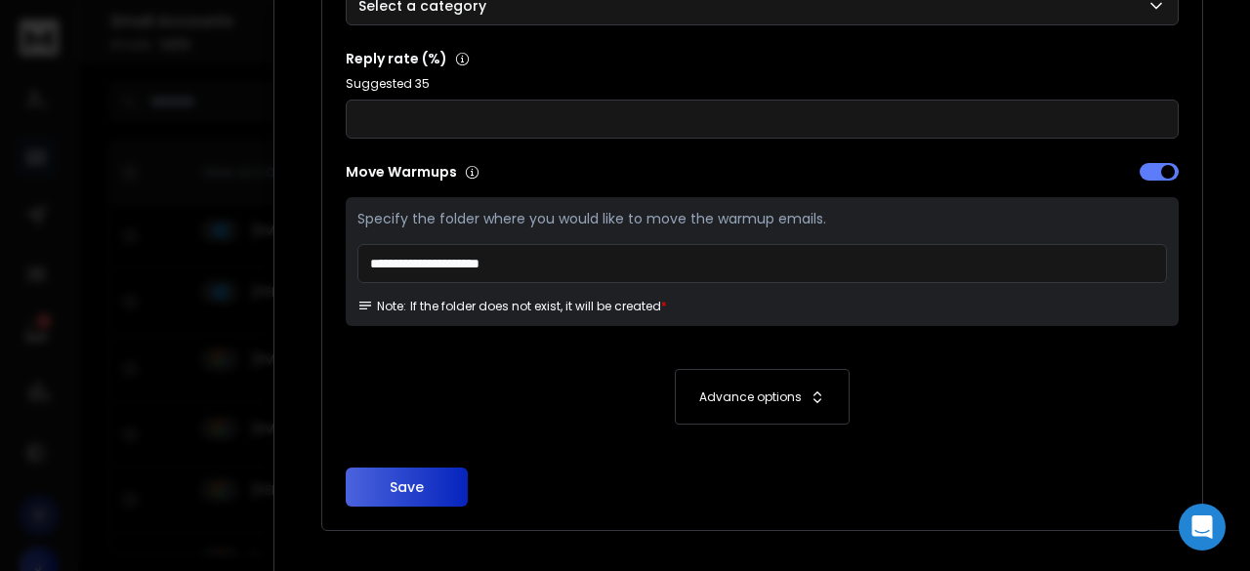
scroll to position [639, 0]
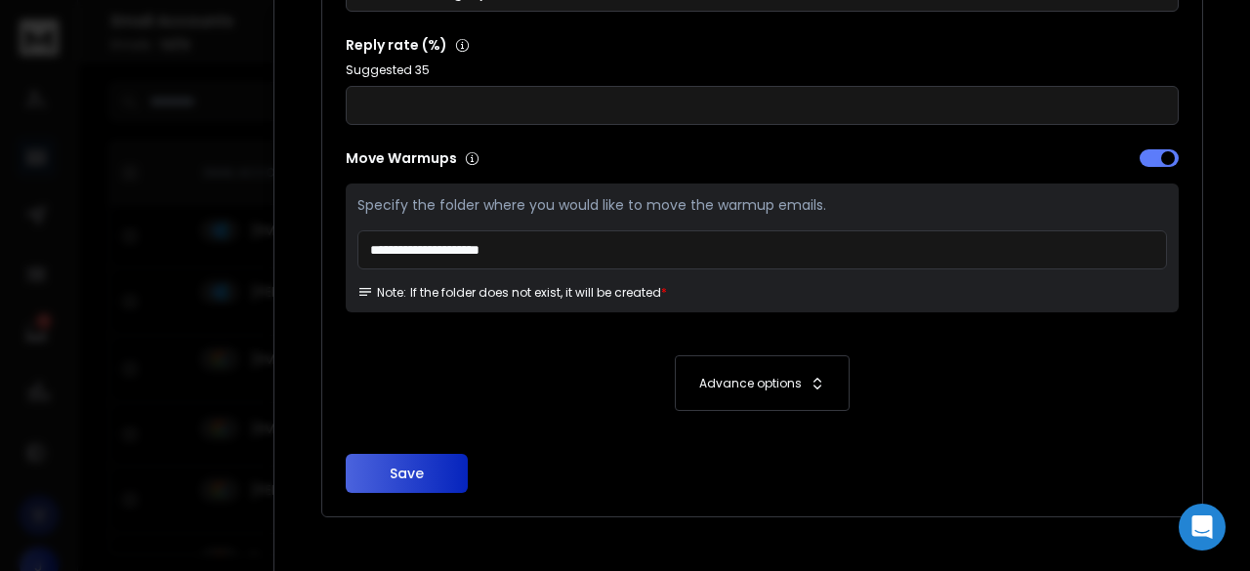
click at [439, 471] on button "Save" at bounding box center [407, 473] width 122 height 39
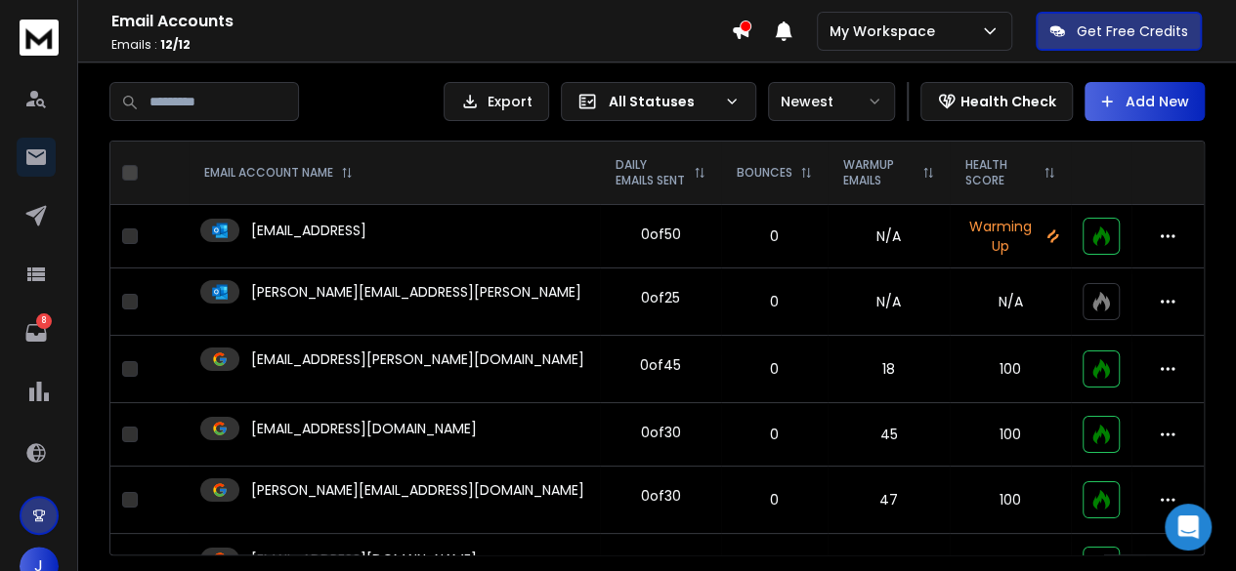
click at [325, 231] on p "[EMAIL_ADDRESS]" at bounding box center [308, 231] width 115 height 20
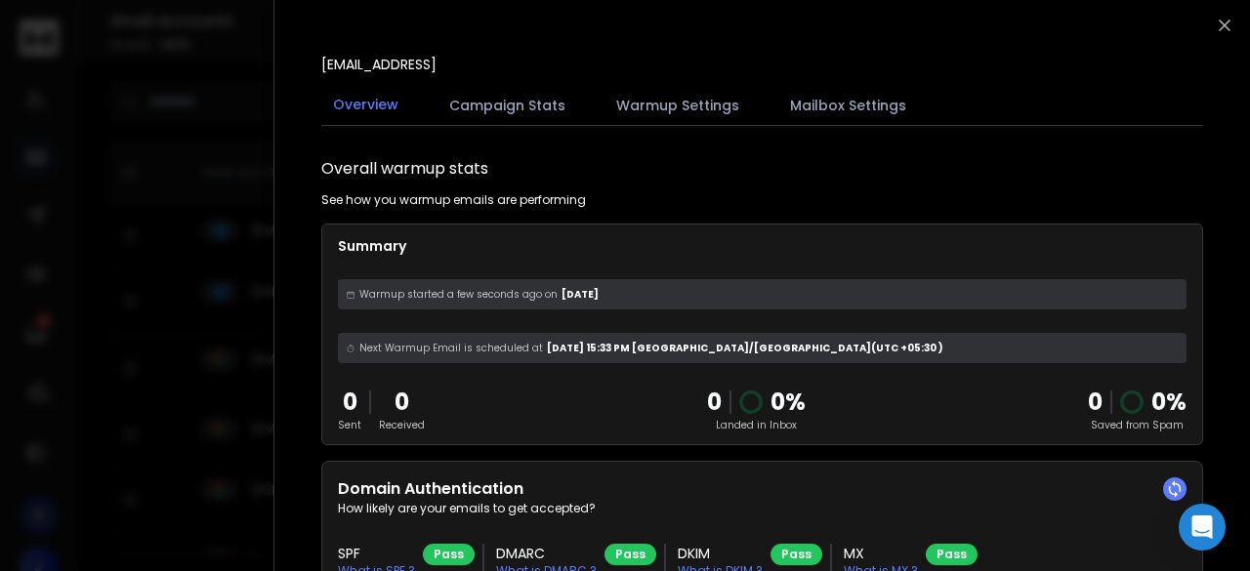
click at [815, 89] on button "Mailbox Settings" at bounding box center [848, 105] width 140 height 43
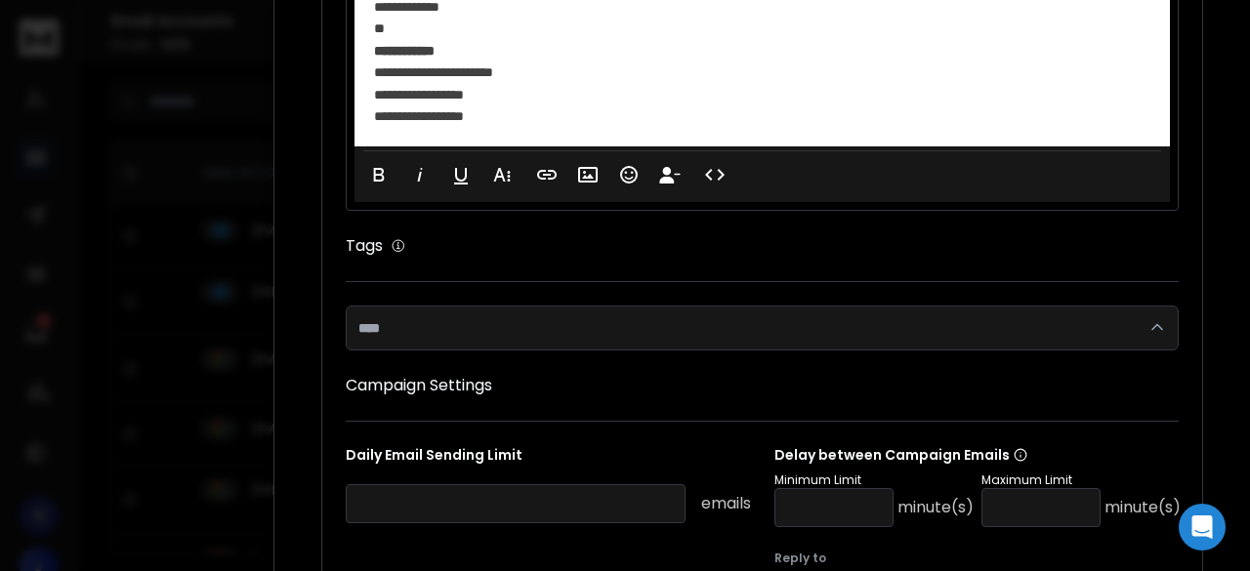
scroll to position [684, 0]
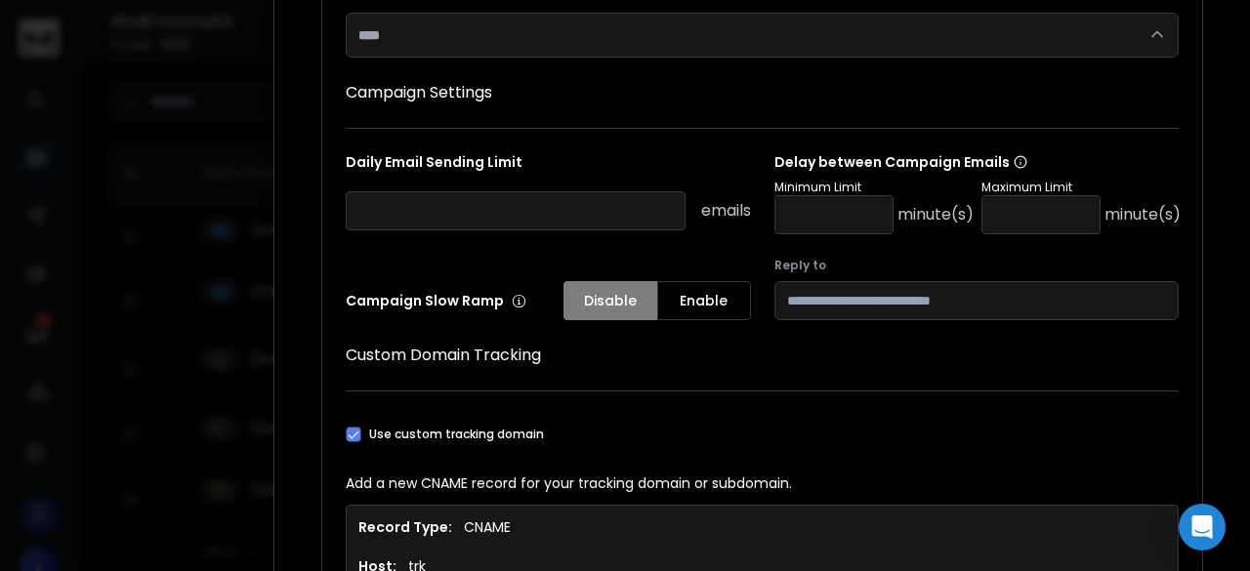
click at [488, 195] on input "**" at bounding box center [516, 210] width 340 height 39
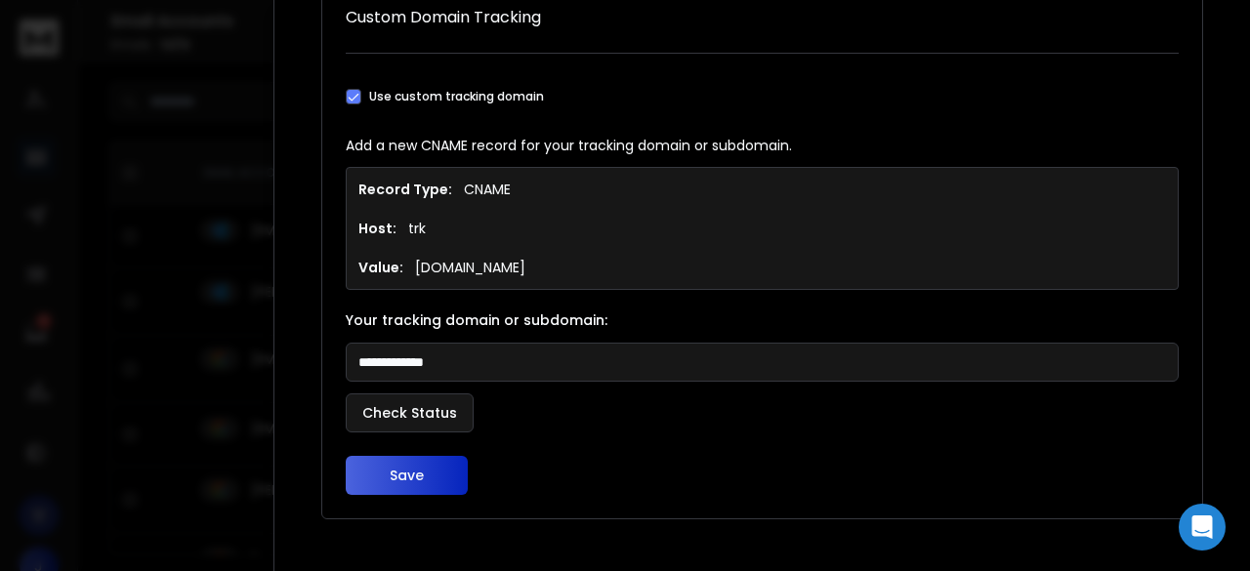
type input "**"
click at [414, 469] on button "Save" at bounding box center [407, 475] width 122 height 39
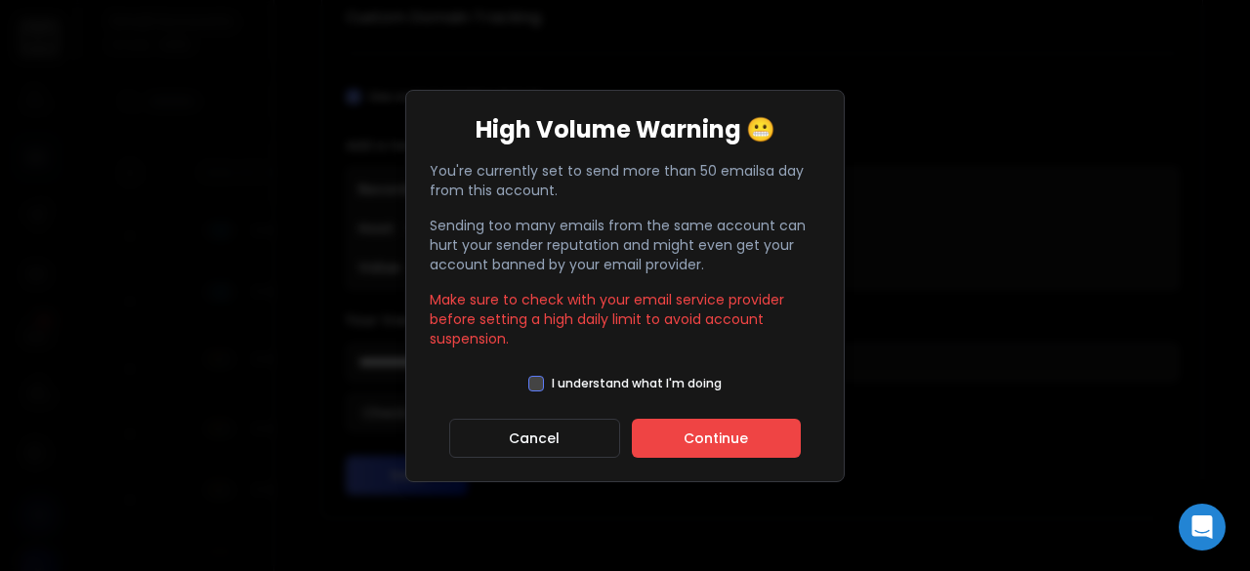
click at [542, 384] on button "I understand what I'm doing" at bounding box center [536, 384] width 16 height 16
click at [689, 446] on button "Continue" at bounding box center [716, 438] width 169 height 39
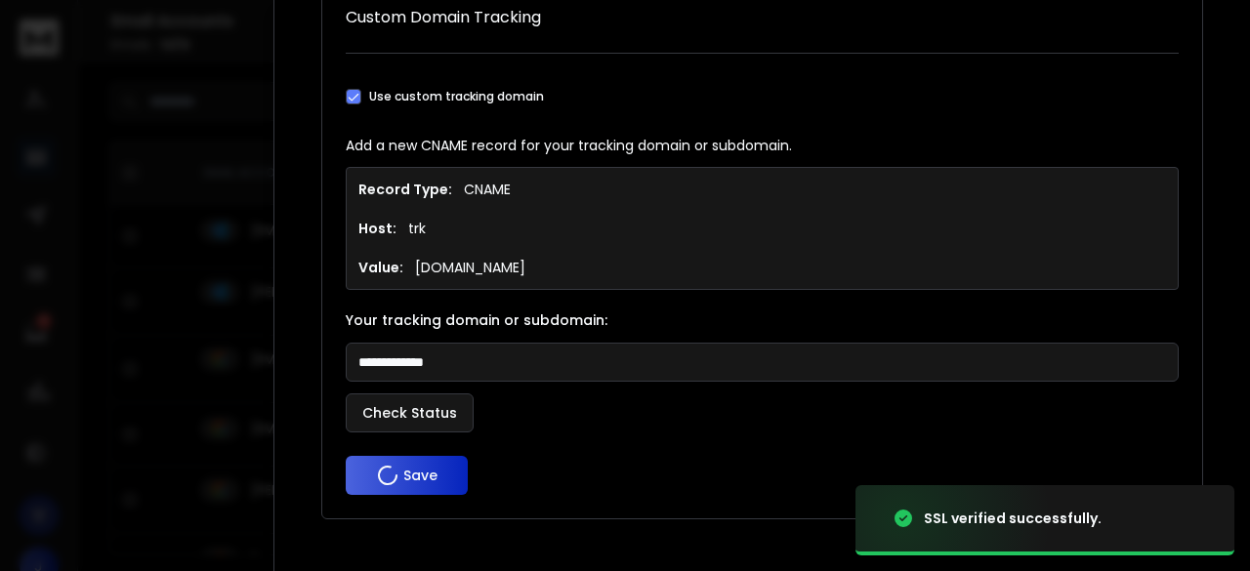
scroll to position [440, 0]
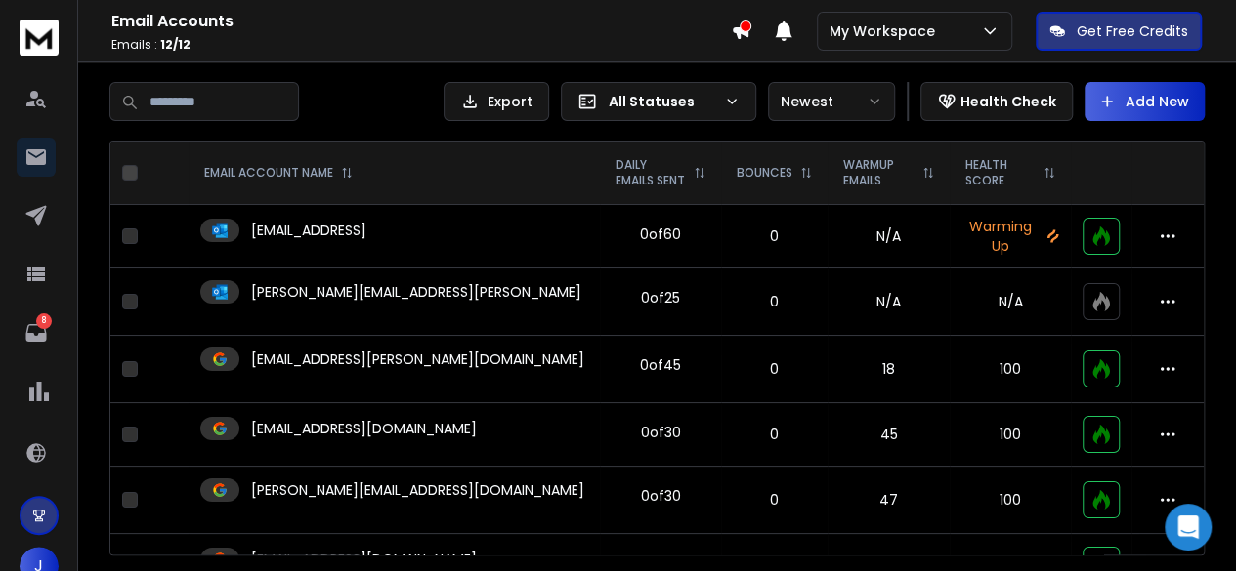
click at [340, 238] on p "[EMAIL_ADDRESS]" at bounding box center [308, 231] width 115 height 20
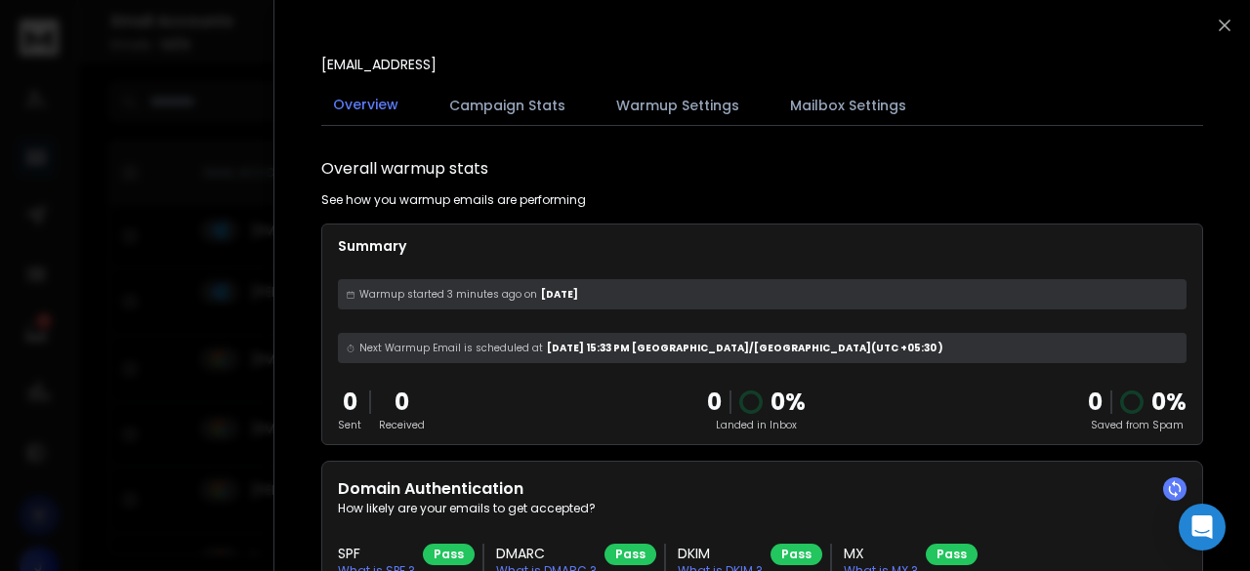
click at [678, 104] on button "Warmup Settings" at bounding box center [678, 105] width 147 height 43
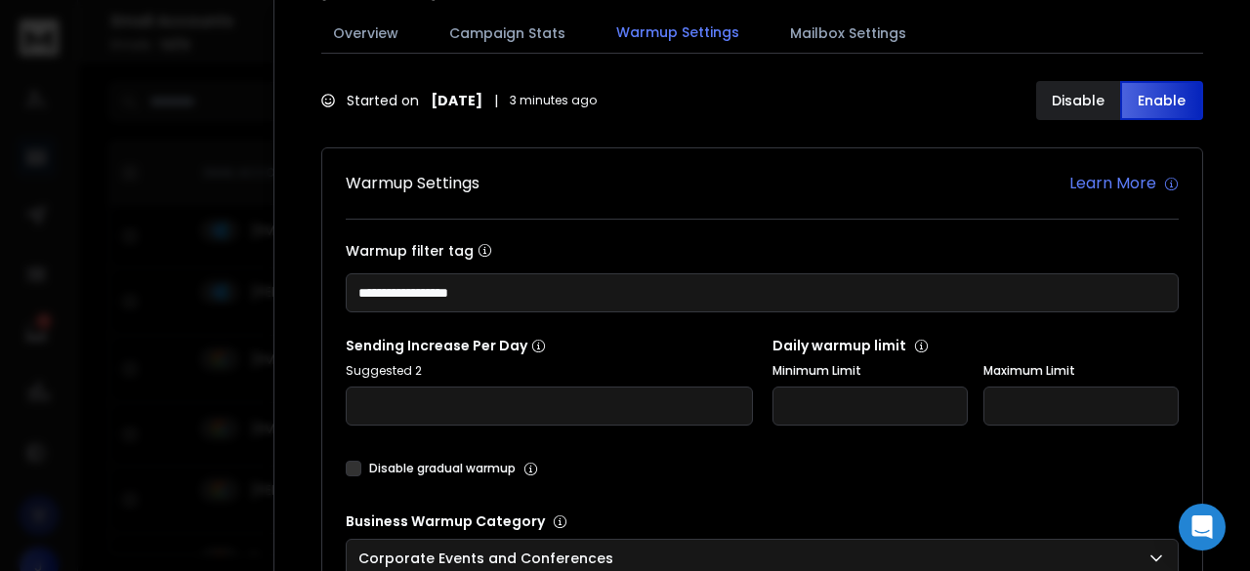
scroll to position [98, 0]
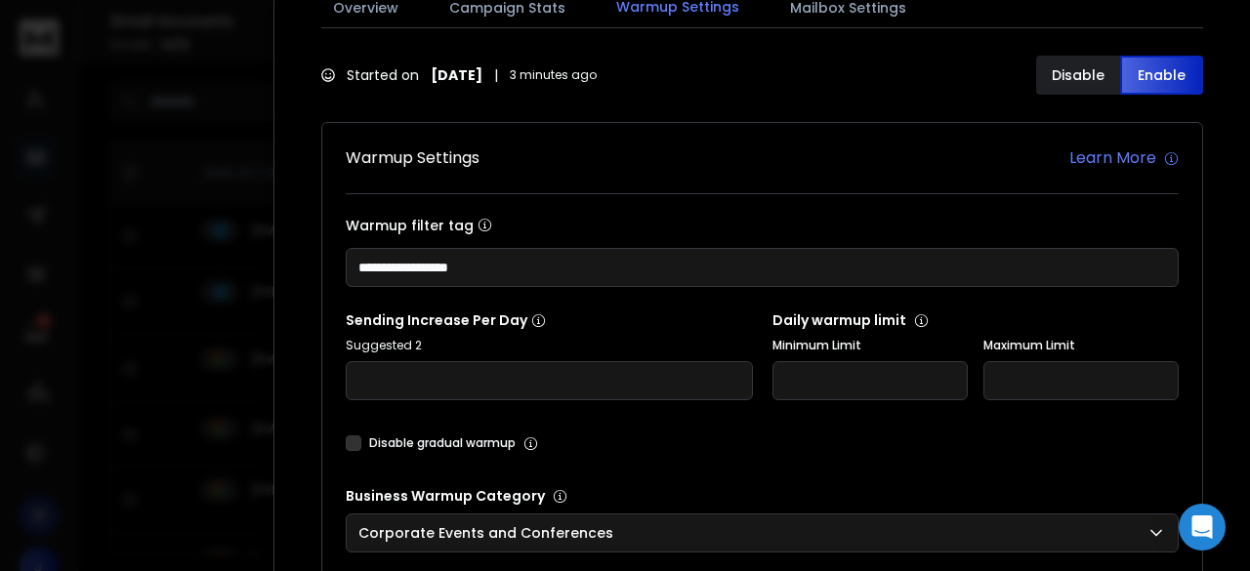
click at [1119, 389] on input "**" at bounding box center [1081, 380] width 195 height 39
type input "**"
click at [781, 378] on input "*" at bounding box center [870, 380] width 195 height 39
click at [816, 382] on input "*" at bounding box center [870, 380] width 195 height 39
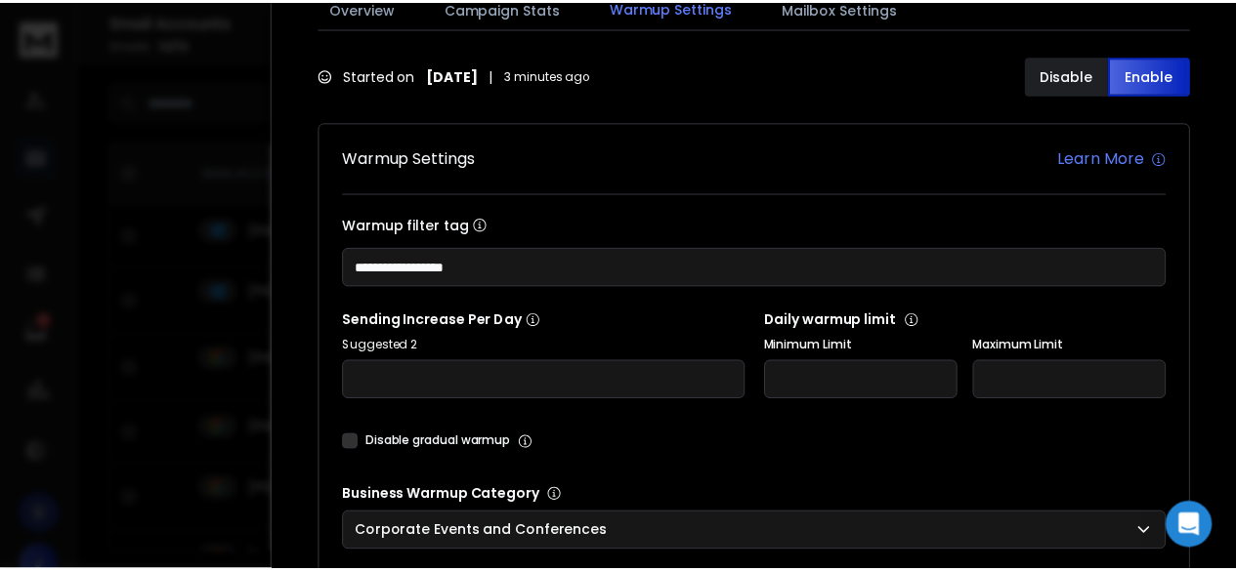
scroll to position [639, 0]
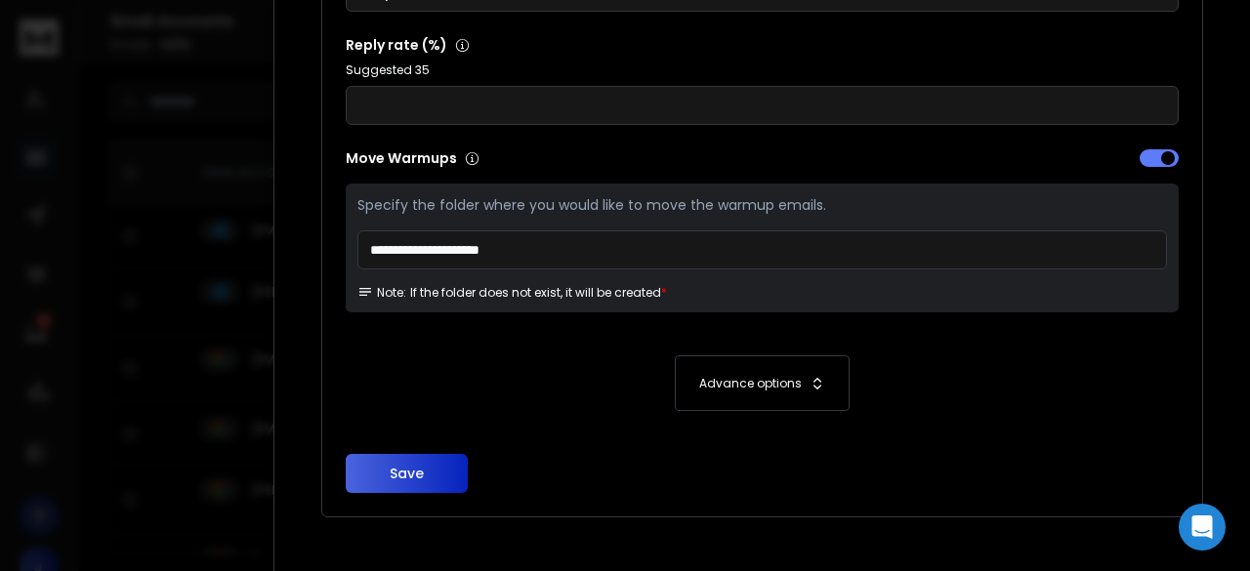
click at [444, 482] on button "Save" at bounding box center [407, 473] width 122 height 39
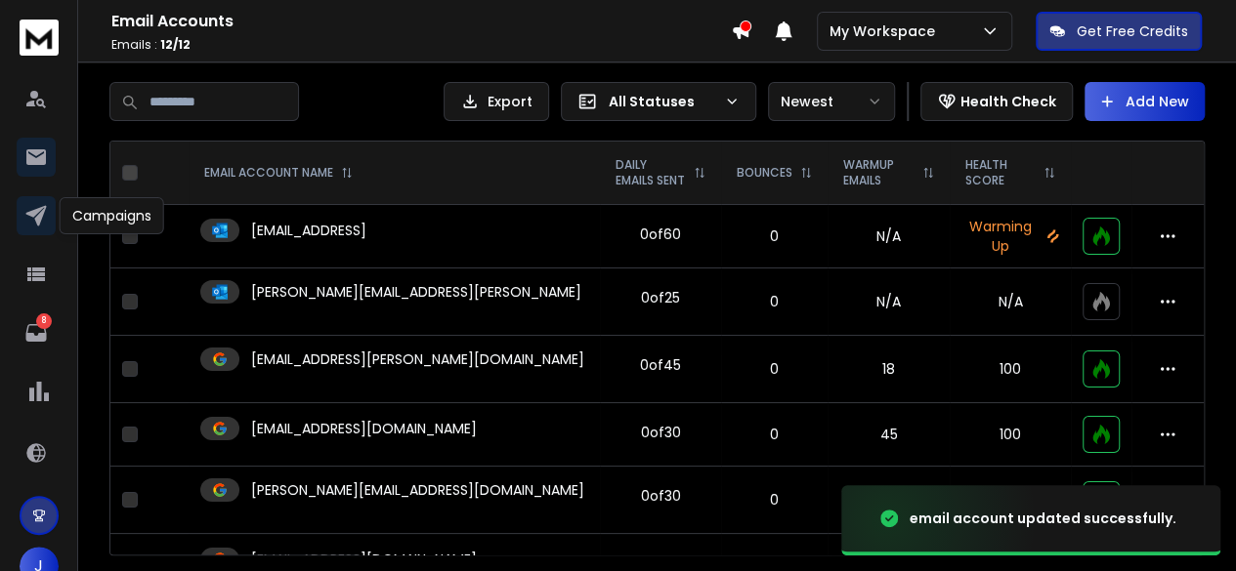
click at [34, 220] on icon at bounding box center [35, 215] width 23 height 23
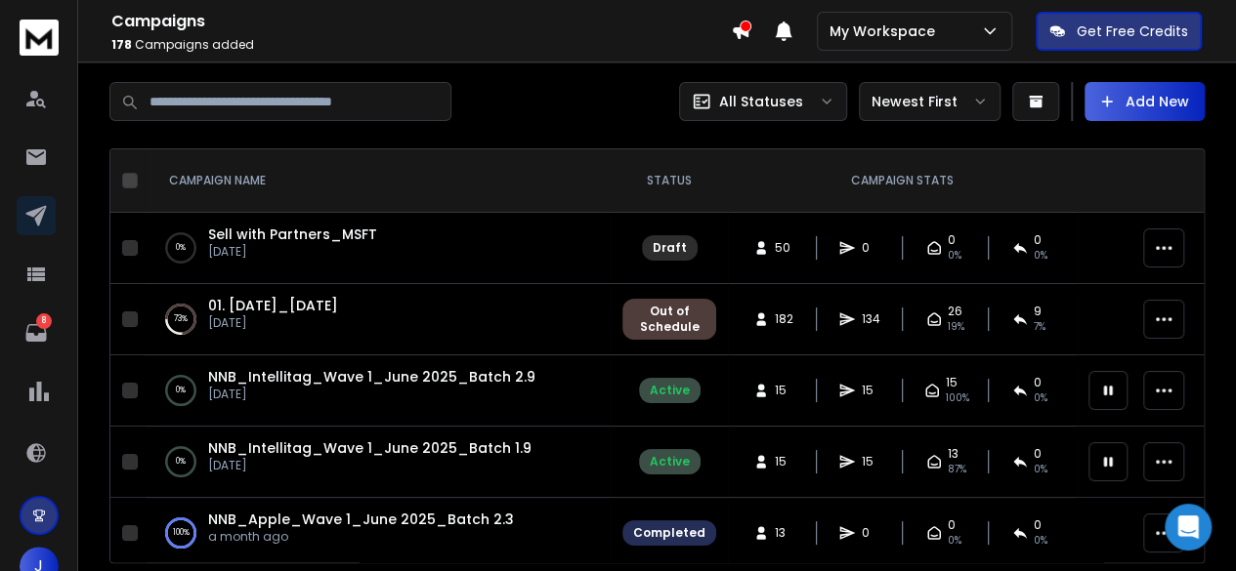
click at [319, 234] on span "Sell with Partners_MSFT" at bounding box center [292, 235] width 169 height 20
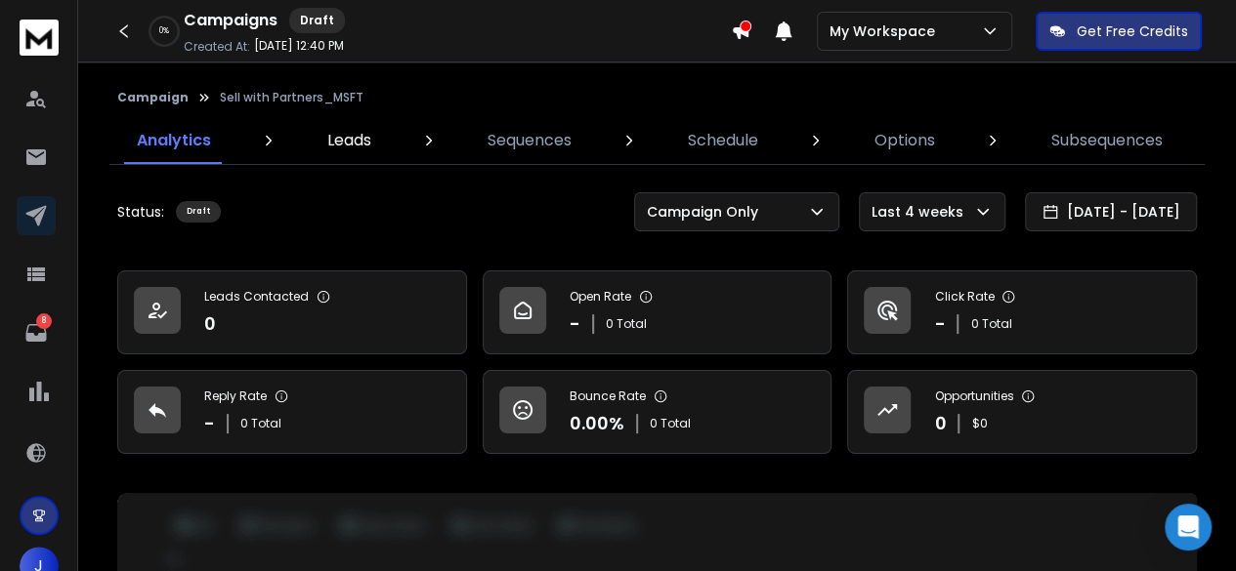
click at [367, 136] on p "Leads" at bounding box center [349, 140] width 44 height 23
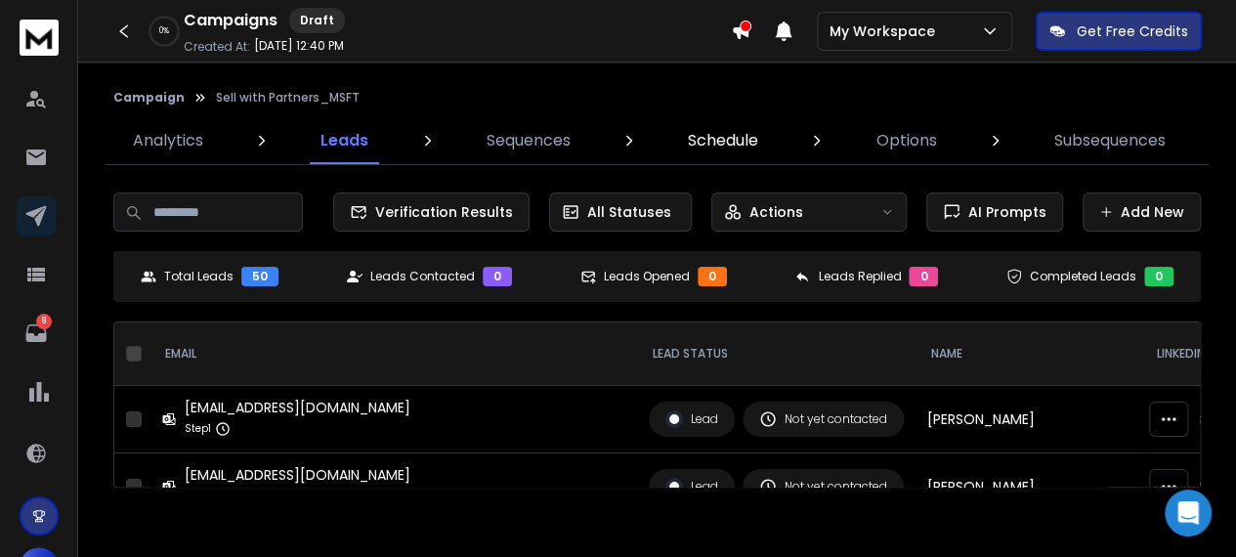
click at [713, 138] on p "Schedule" at bounding box center [723, 140] width 70 height 23
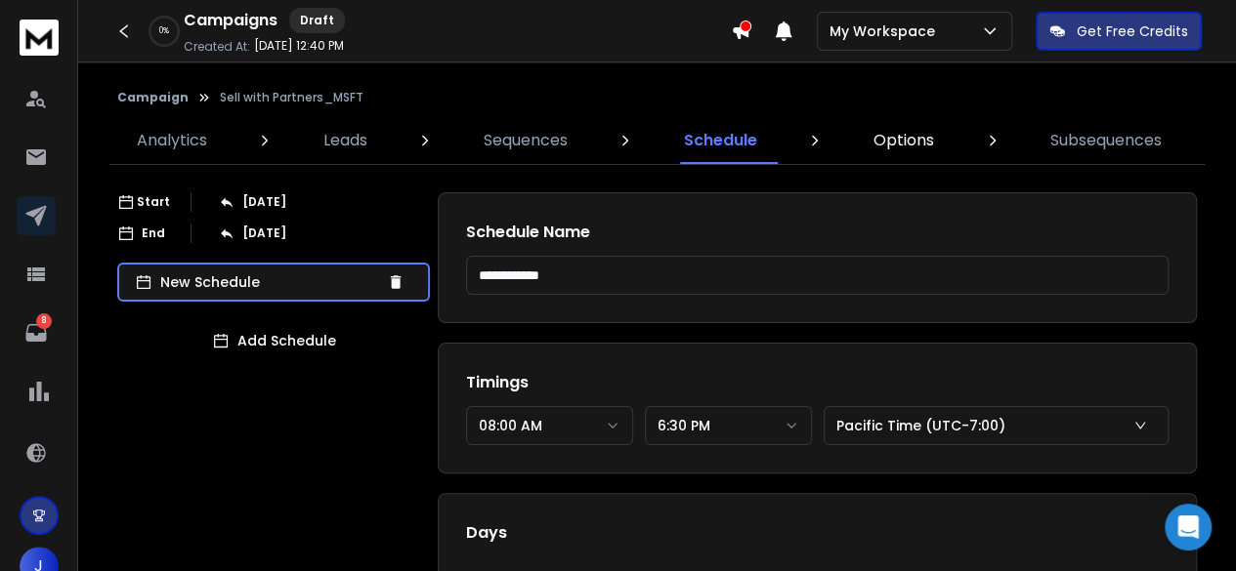
click at [913, 144] on p "Options" at bounding box center [903, 140] width 61 height 23
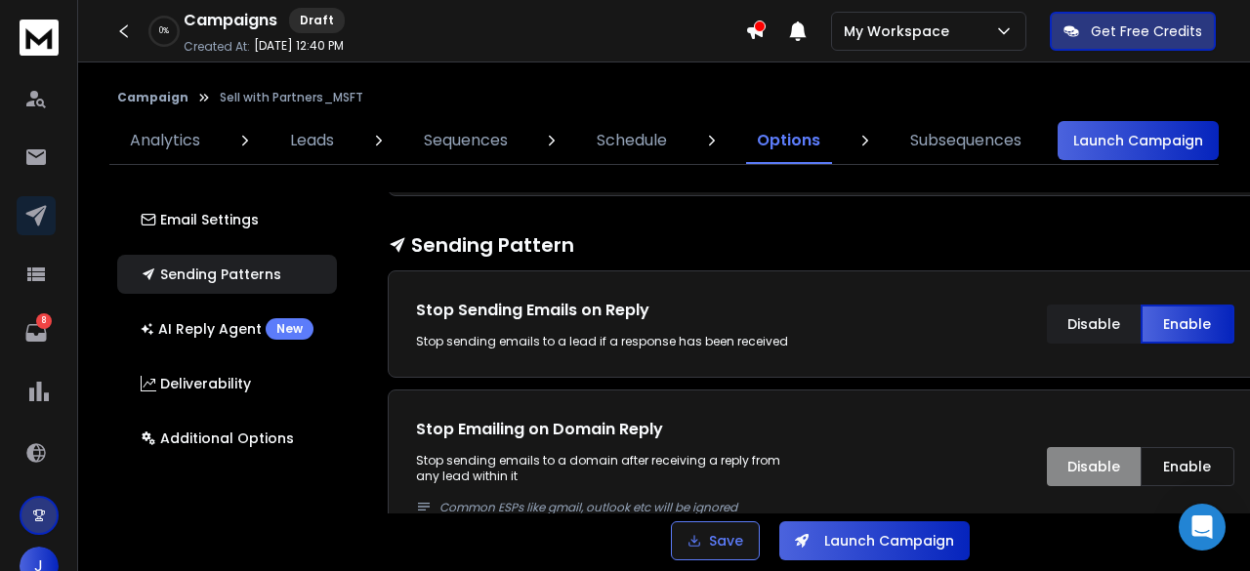
scroll to position [684, 0]
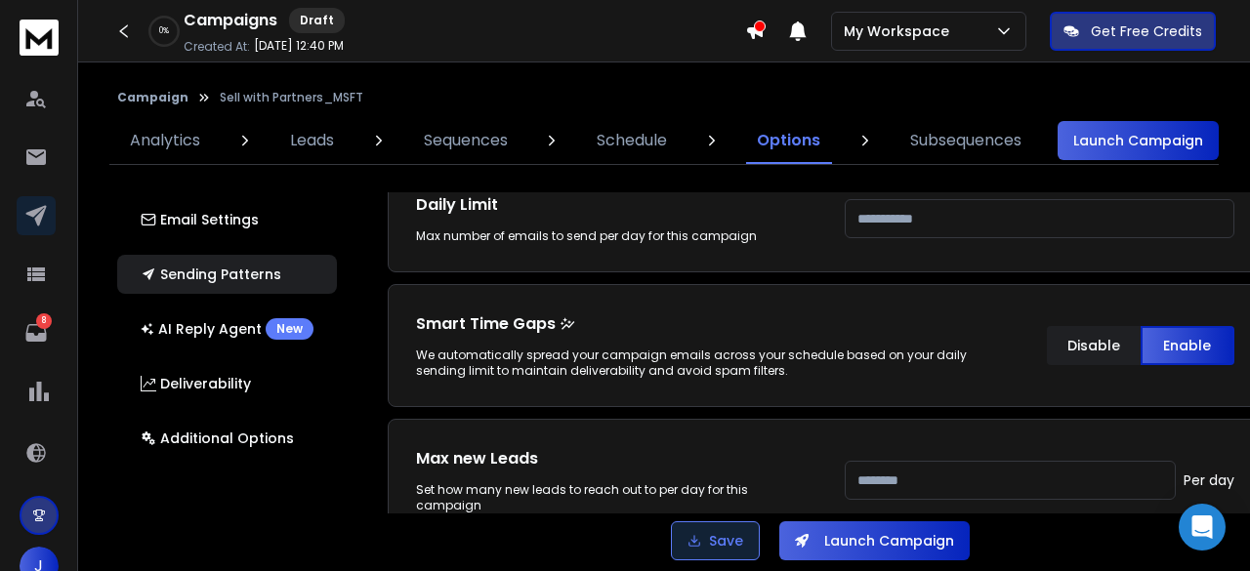
click at [741, 544] on button "Save" at bounding box center [715, 541] width 89 height 39
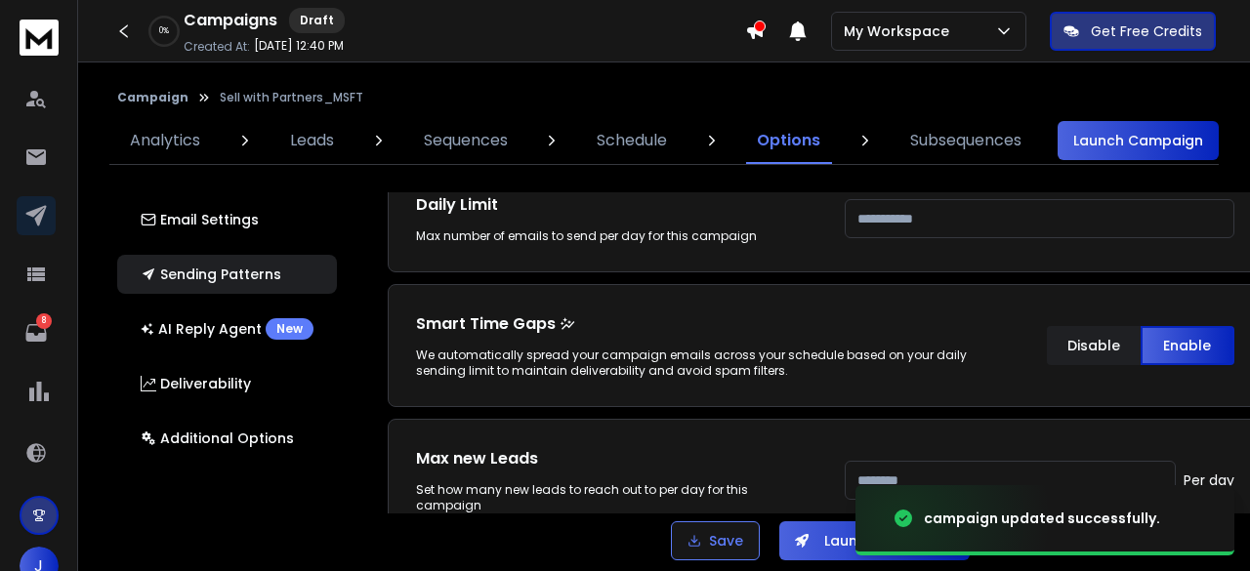
click at [806, 535] on icon at bounding box center [802, 541] width 14 height 14
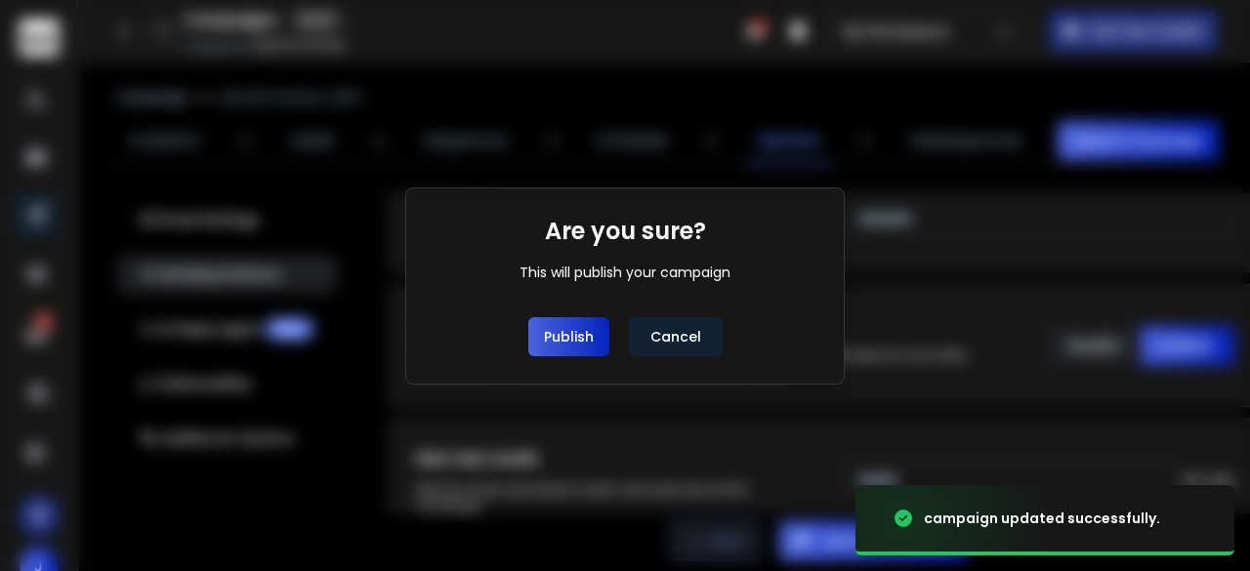
click at [580, 342] on button "Publish" at bounding box center [568, 336] width 81 height 39
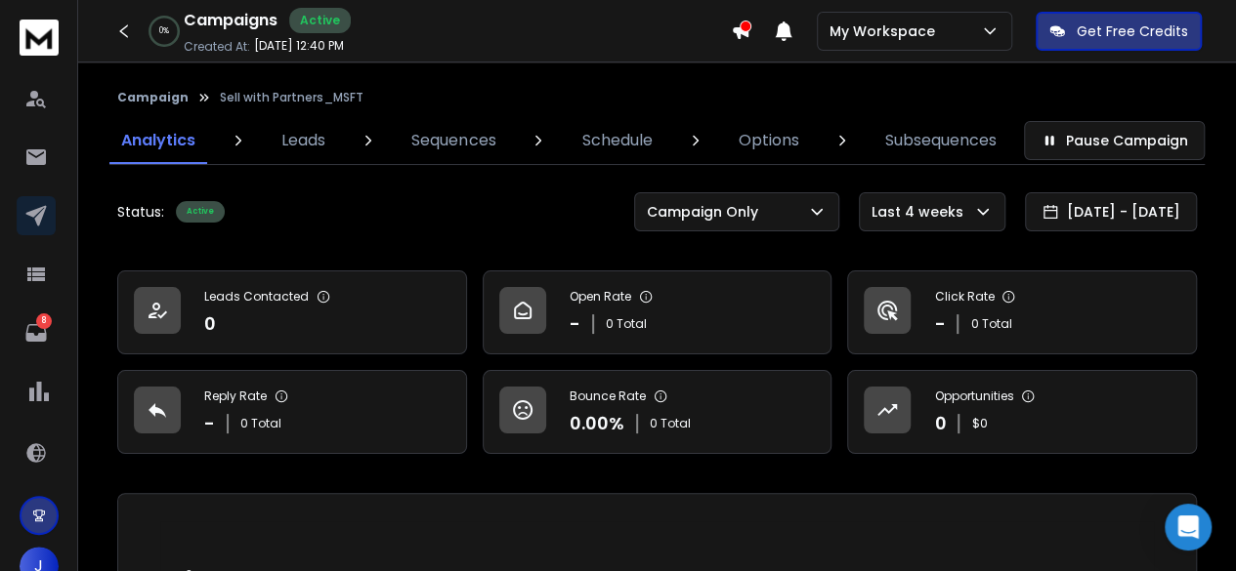
click at [139, 101] on button "Campaign" at bounding box center [152, 98] width 71 height 16
